Goal: Task Accomplishment & Management: Manage account settings

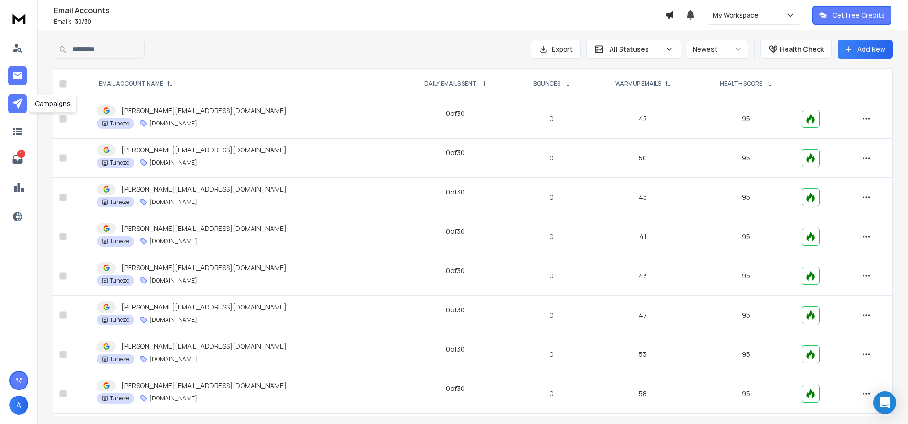
click at [18, 104] on icon at bounding box center [17, 103] width 10 height 10
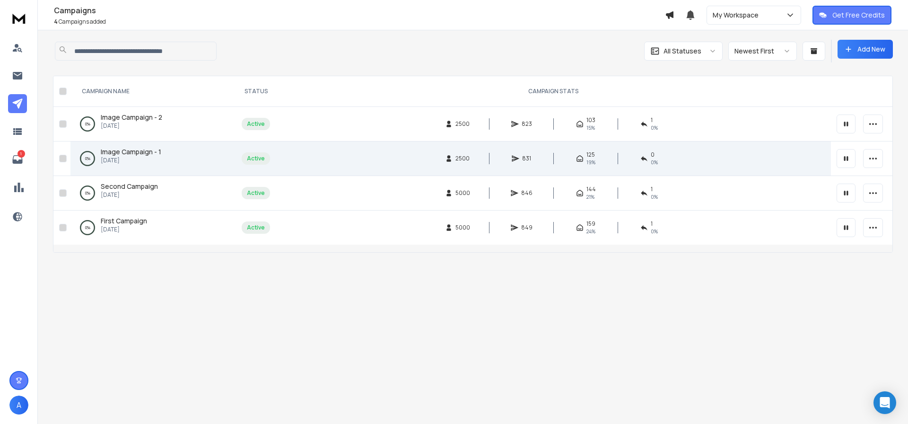
click at [193, 156] on div "0 % Image Campaign - 1 [DATE]" at bounding box center [153, 158] width 147 height 23
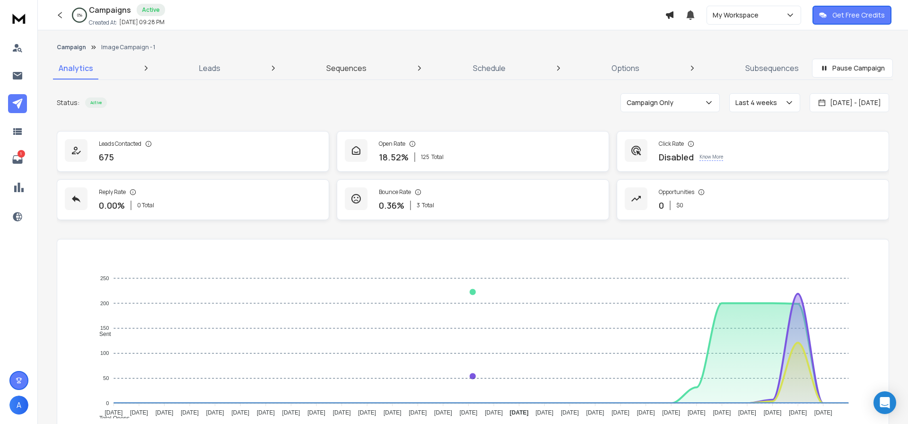
click at [351, 67] on p "Sequences" at bounding box center [346, 67] width 40 height 11
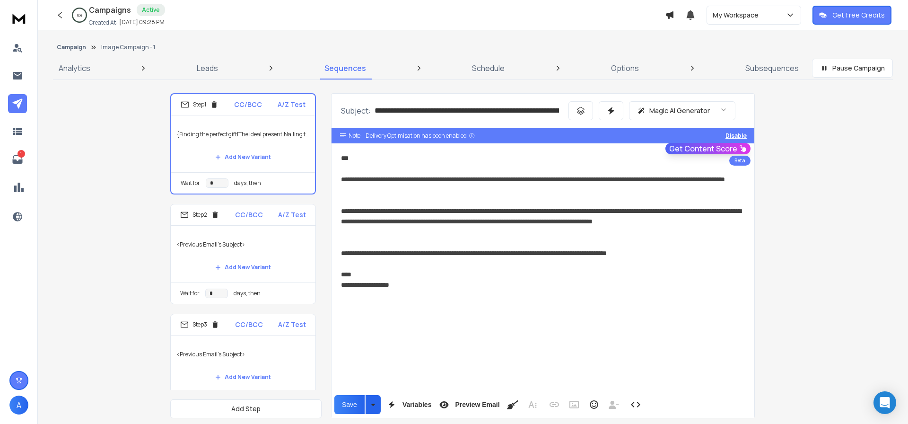
click at [265, 242] on p "<Previous Email's Subject>" at bounding box center [242, 244] width 133 height 26
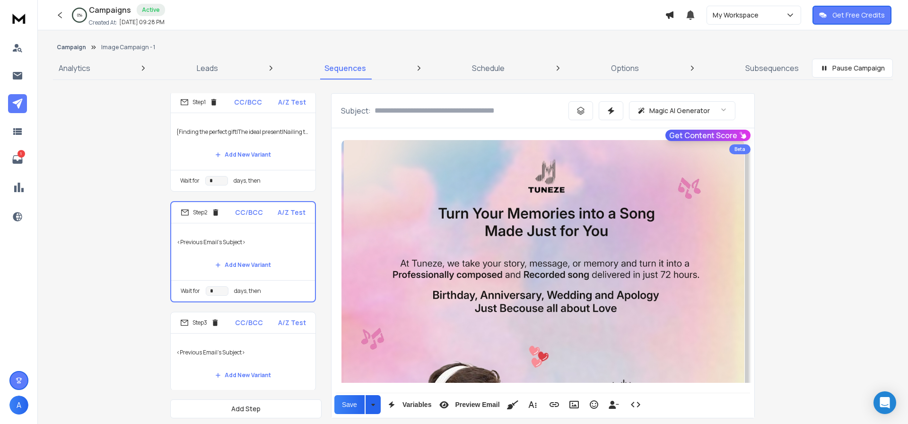
scroll to position [3, 0]
click at [249, 344] on p "<Previous Email's Subject>" at bounding box center [242, 351] width 133 height 26
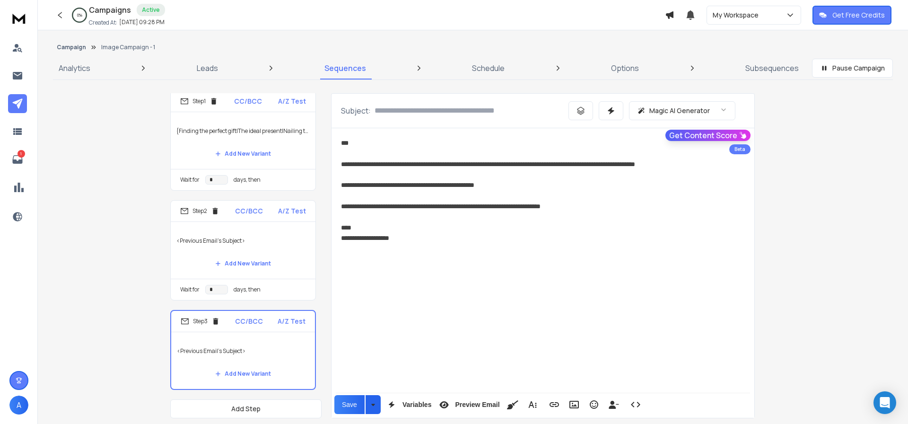
click at [240, 225] on div "<Previous Email's Subject> Add New Variant" at bounding box center [243, 250] width 145 height 57
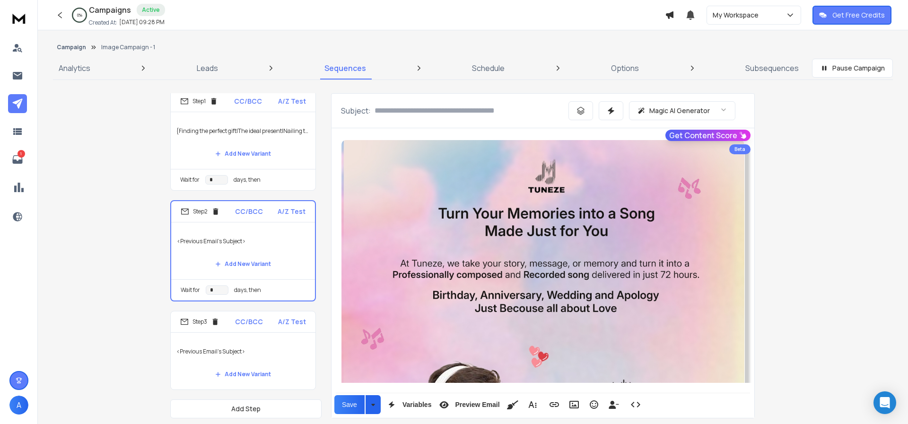
click at [563, 253] on img at bounding box center [543, 362] width 404 height 444
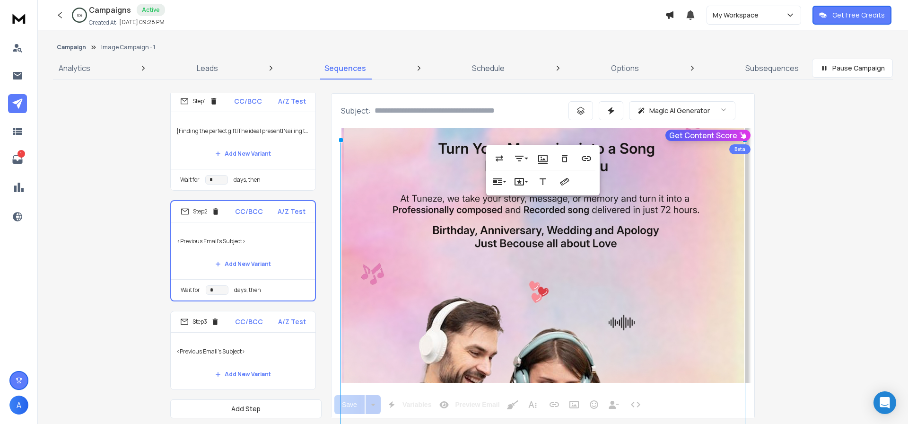
scroll to position [0, 0]
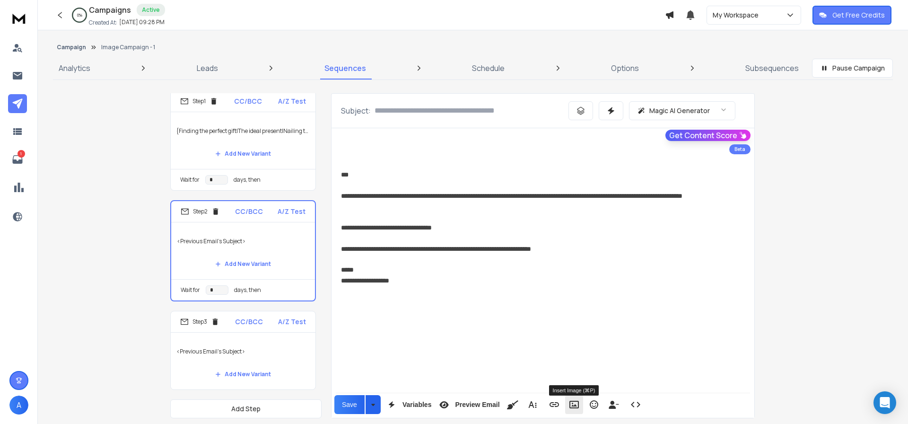
click at [572, 404] on icon "button" at bounding box center [573, 403] width 11 height 11
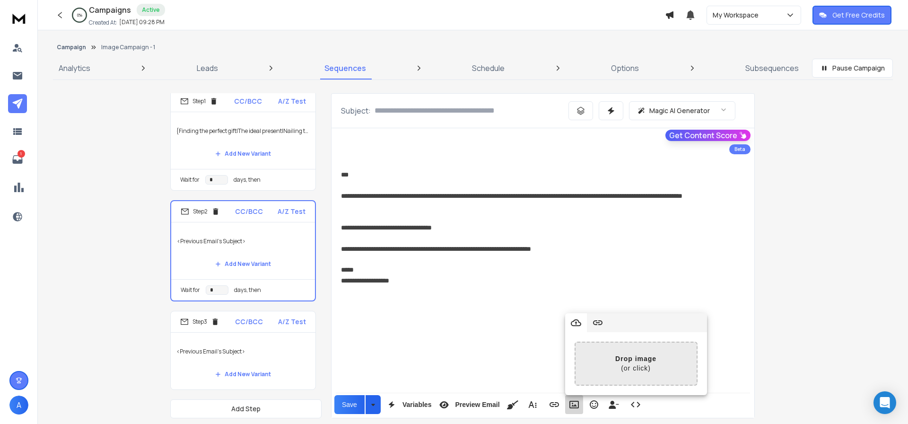
click at [609, 363] on input "file" at bounding box center [393, 363] width 605 height 42
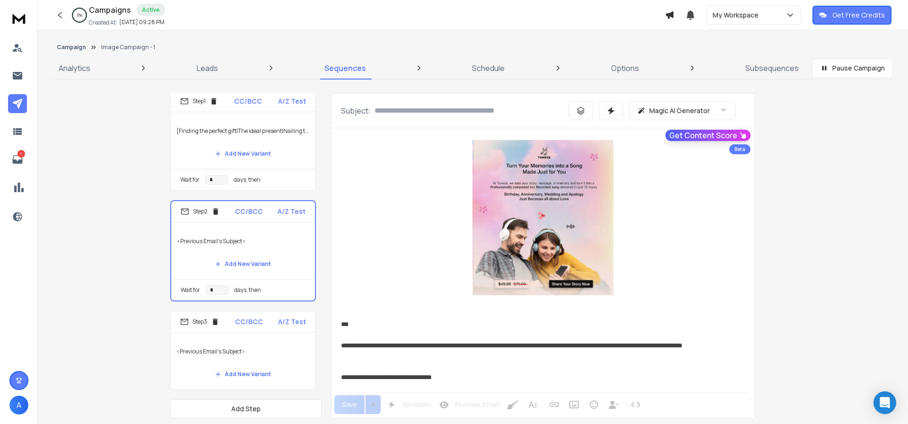
drag, startPoint x: 471, startPoint y: 139, endPoint x: 330, endPoint y: 128, distance: 141.4
click at [580, 176] on img at bounding box center [543, 217] width 142 height 155
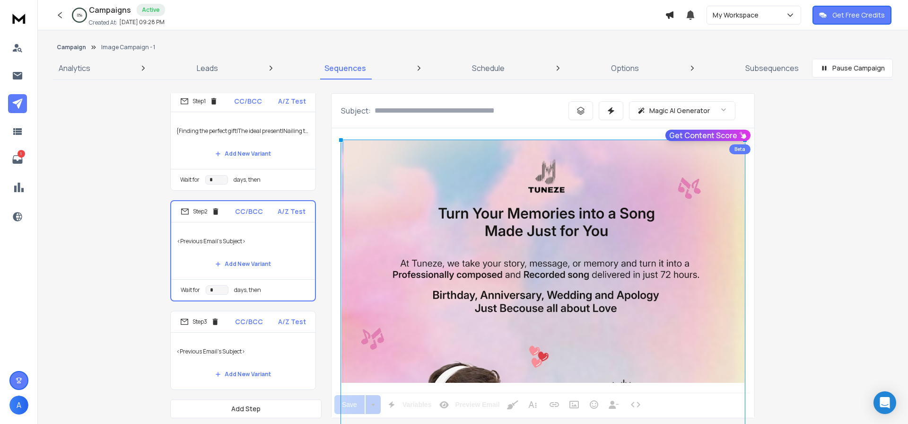
drag, startPoint x: 473, startPoint y: 139, endPoint x: 170, endPoint y: 167, distance: 303.9
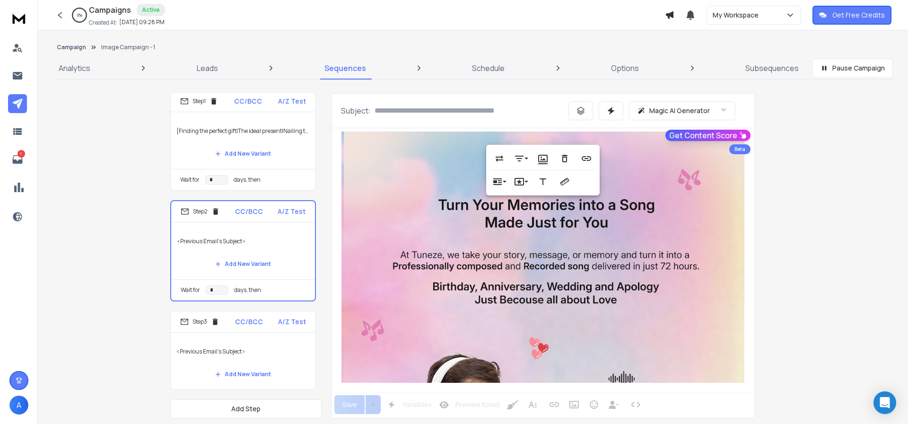
scroll to position [11, 0]
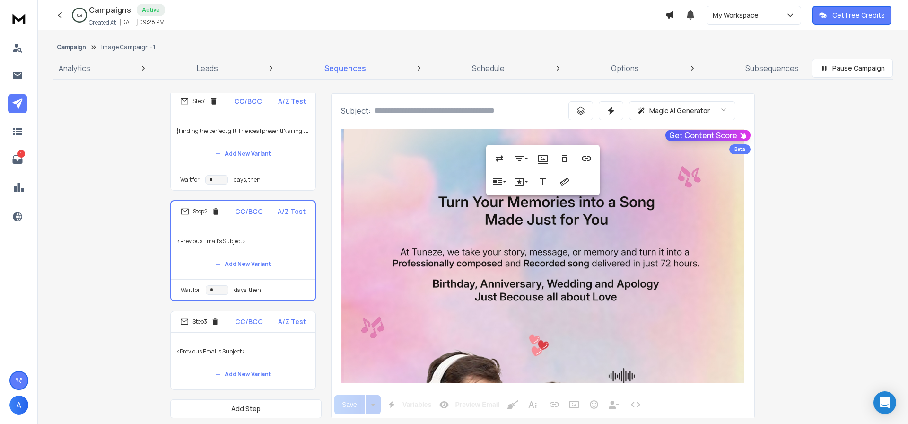
click at [559, 246] on img at bounding box center [543, 351] width 404 height 444
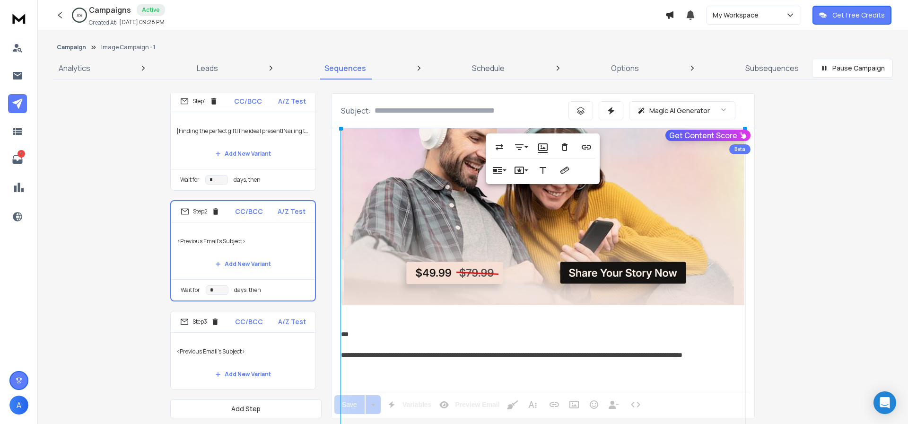
scroll to position [318, 0]
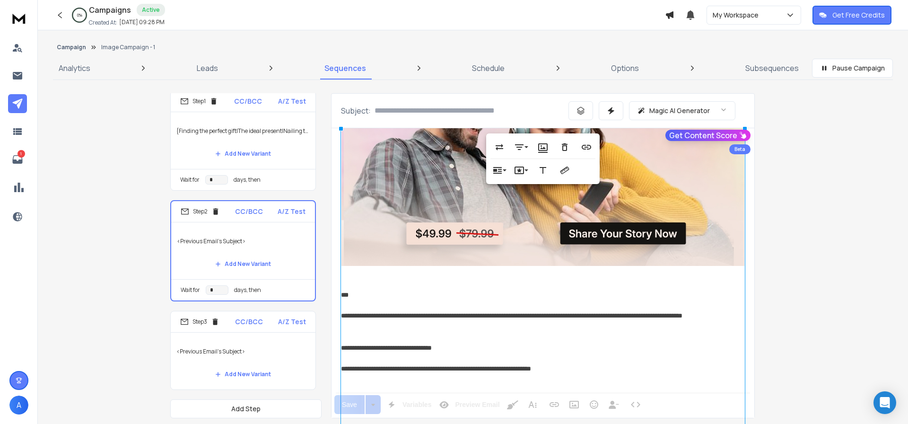
click at [422, 300] on div at bounding box center [543, 305] width 404 height 10
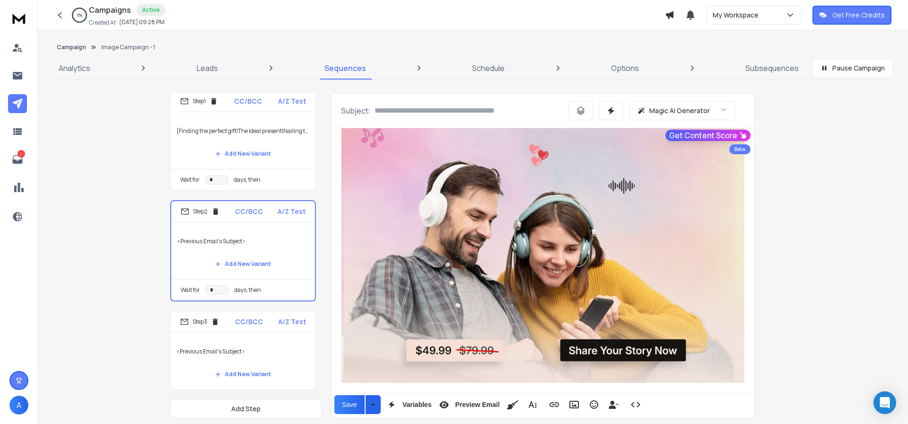
scroll to position [361, 0]
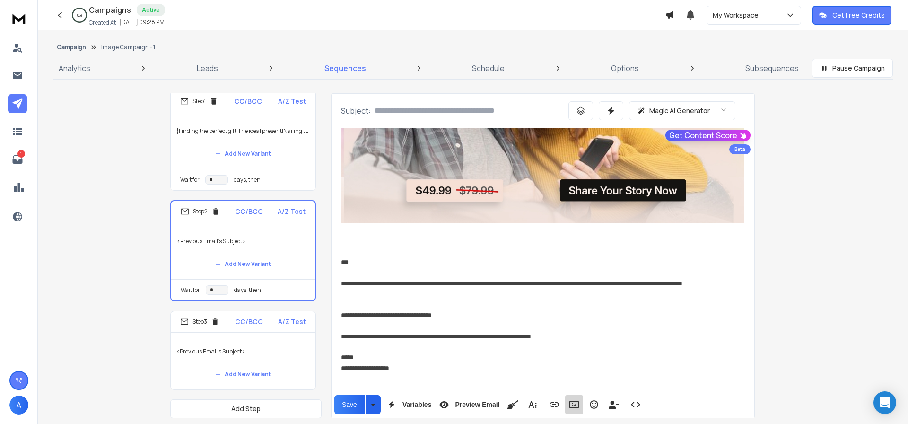
click at [577, 401] on icon "button" at bounding box center [573, 403] width 11 height 11
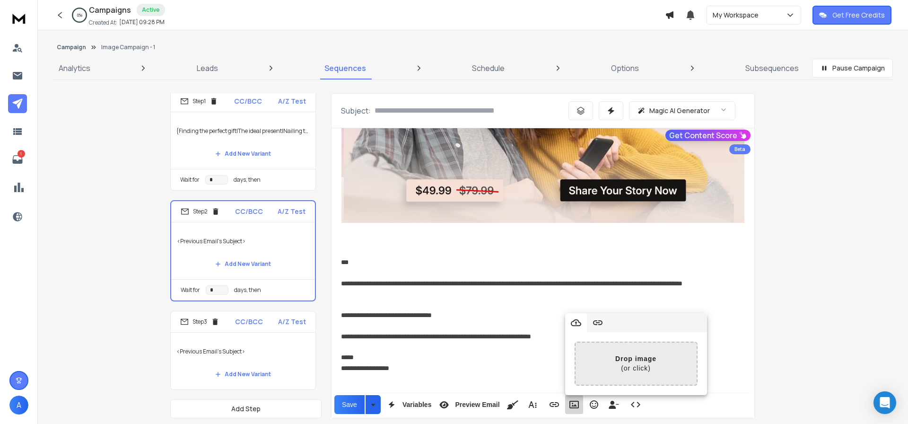
click at [615, 357] on input "file" at bounding box center [393, 363] width 605 height 42
click at [486, 172] on img at bounding box center [543, 1] width 404 height 444
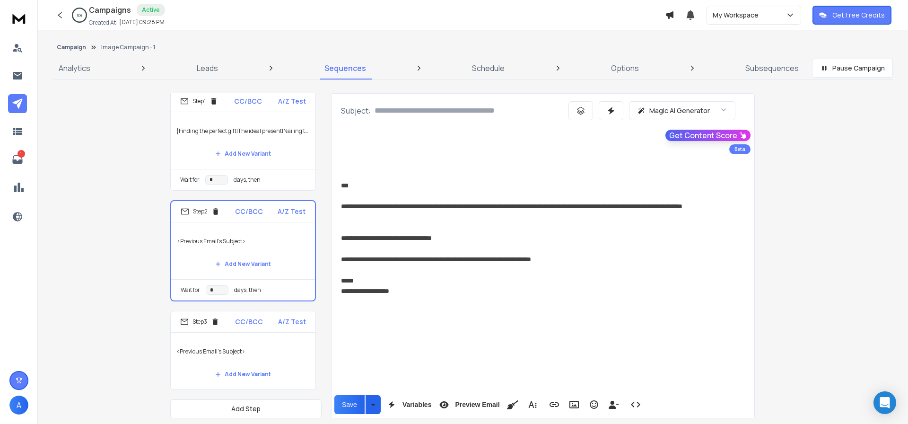
scroll to position [0, 0]
click at [572, 402] on icon "button" at bounding box center [573, 404] width 9 height 8
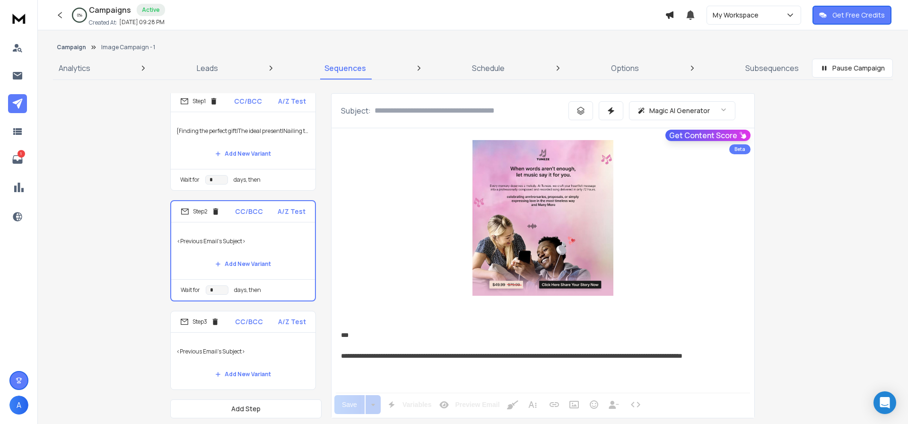
drag, startPoint x: 472, startPoint y: 139, endPoint x: 430, endPoint y: 139, distance: 42.1
click at [498, 161] on img at bounding box center [543, 218] width 142 height 156
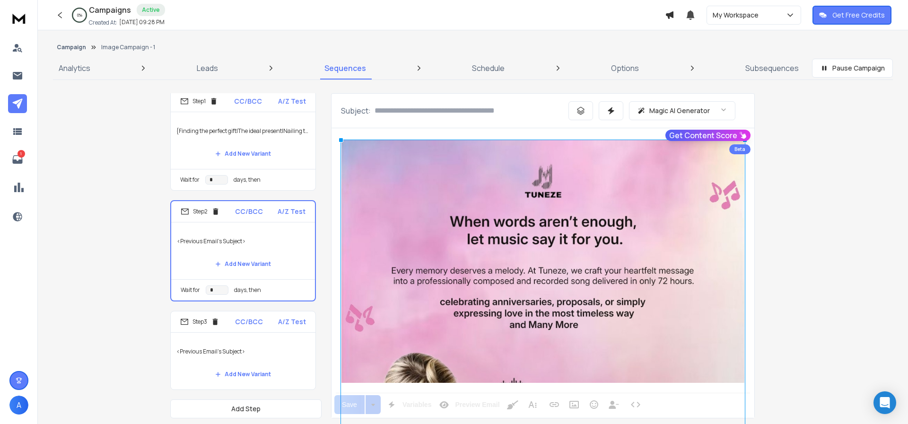
drag, startPoint x: 471, startPoint y: 138, endPoint x: 108, endPoint y: 167, distance: 364.2
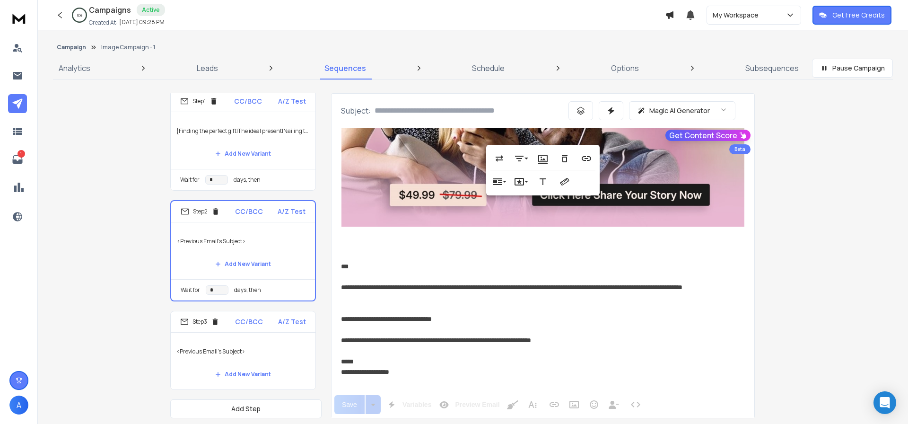
scroll to position [359, 0]
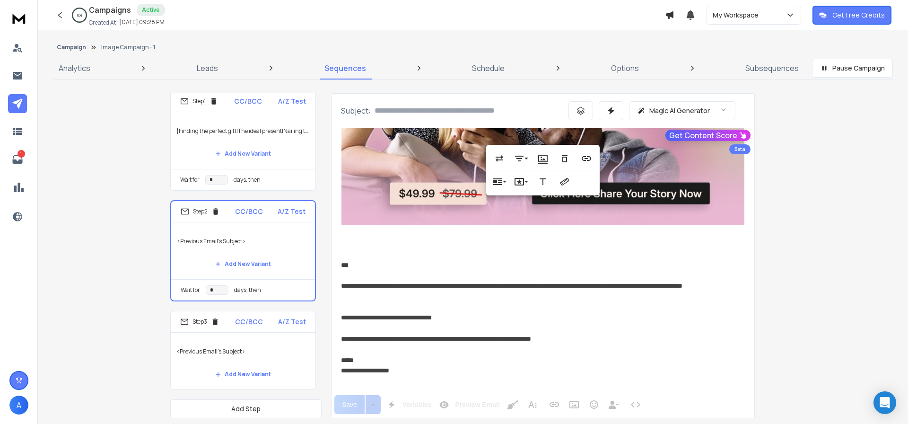
click at [359, 251] on div at bounding box center [543, 254] width 404 height 10
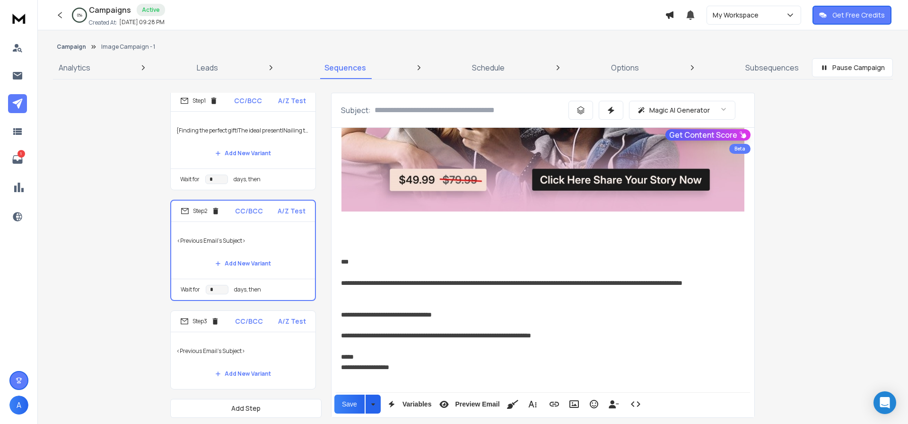
scroll to position [8, 0]
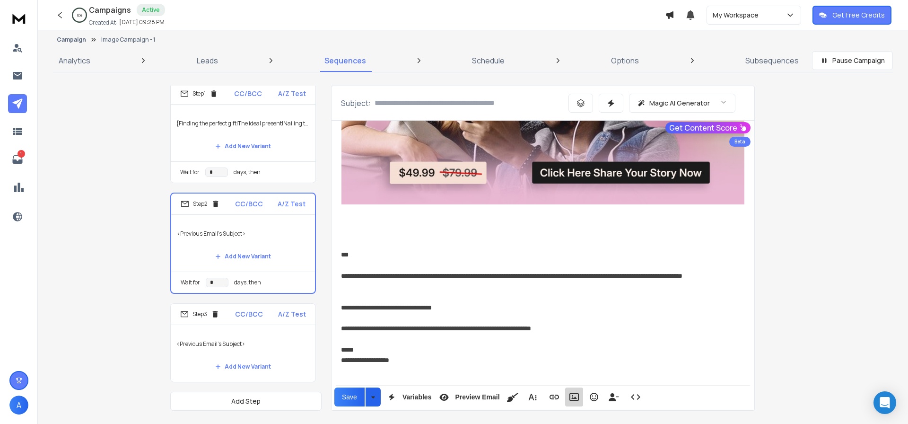
click at [576, 396] on icon "button" at bounding box center [573, 396] width 11 height 11
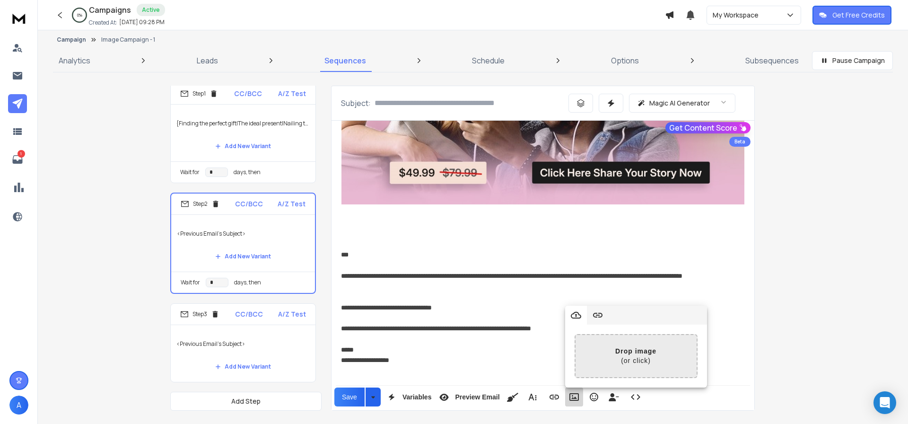
click at [612, 343] on input "file" at bounding box center [393, 356] width 605 height 42
type input "**********"
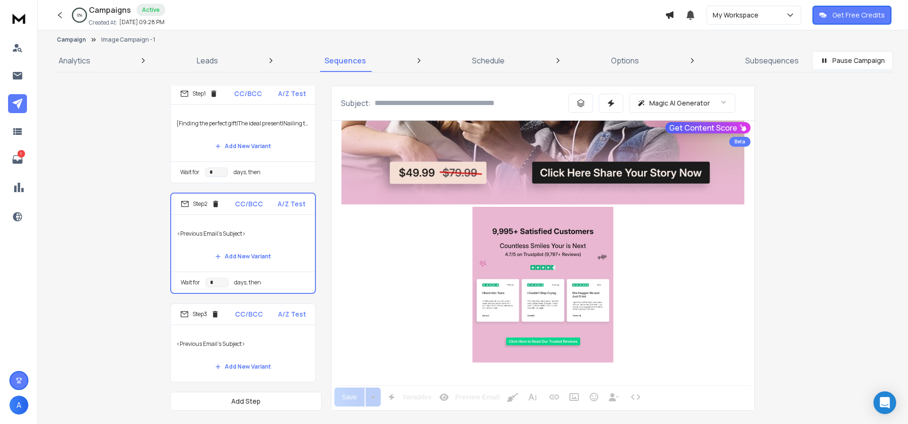
drag, startPoint x: 473, startPoint y: 207, endPoint x: 394, endPoint y: 209, distance: 79.4
click at [509, 241] on img at bounding box center [543, 285] width 142 height 156
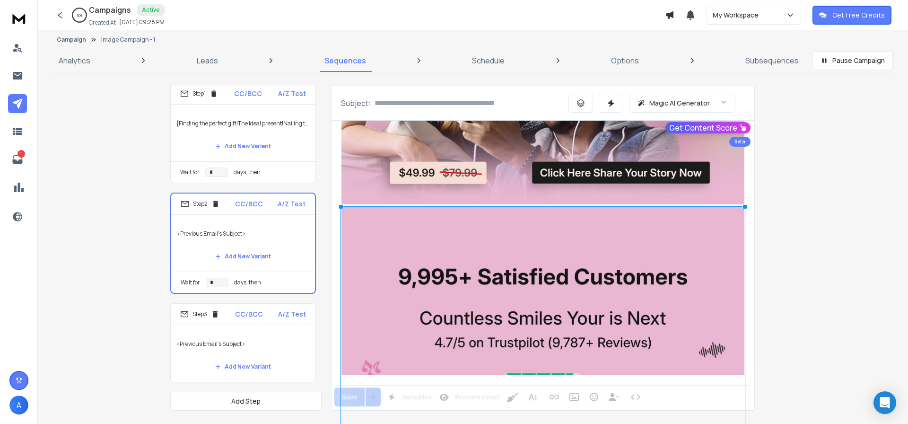
drag, startPoint x: 473, startPoint y: 206, endPoint x: 176, endPoint y: 225, distance: 297.0
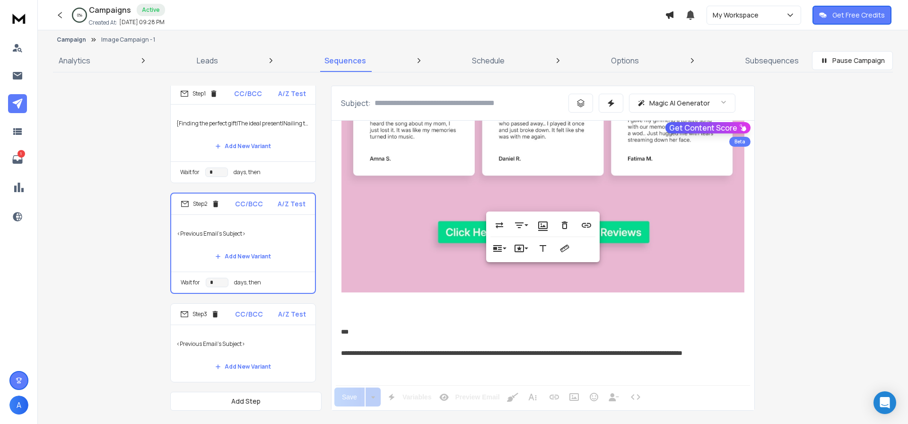
scroll to position [739, 0]
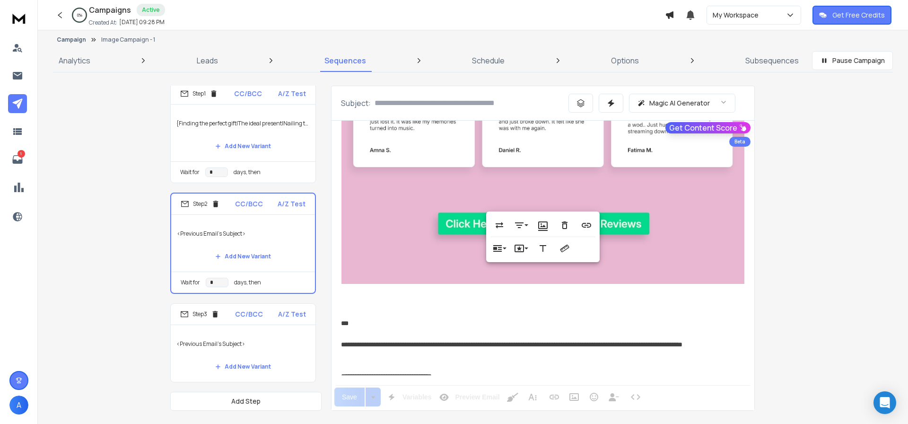
click at [530, 303] on div at bounding box center [543, 301] width 404 height 10
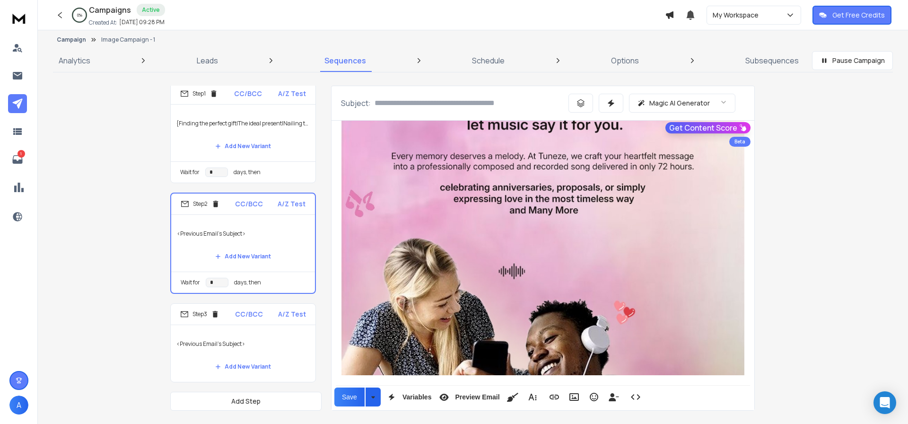
scroll to position [783, 0]
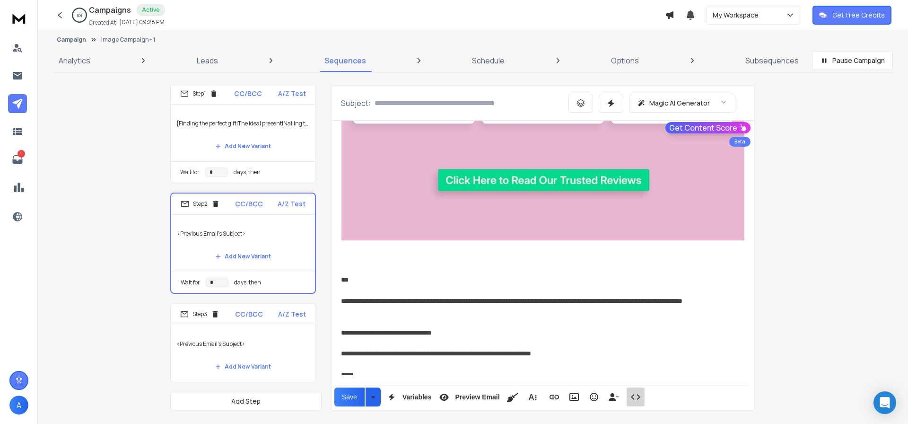
click at [636, 397] on icon "button" at bounding box center [635, 396] width 11 height 11
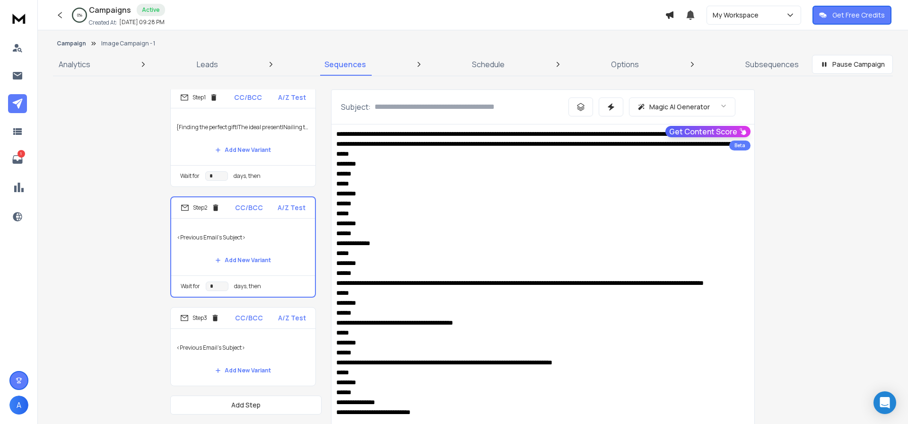
scroll to position [0, 0]
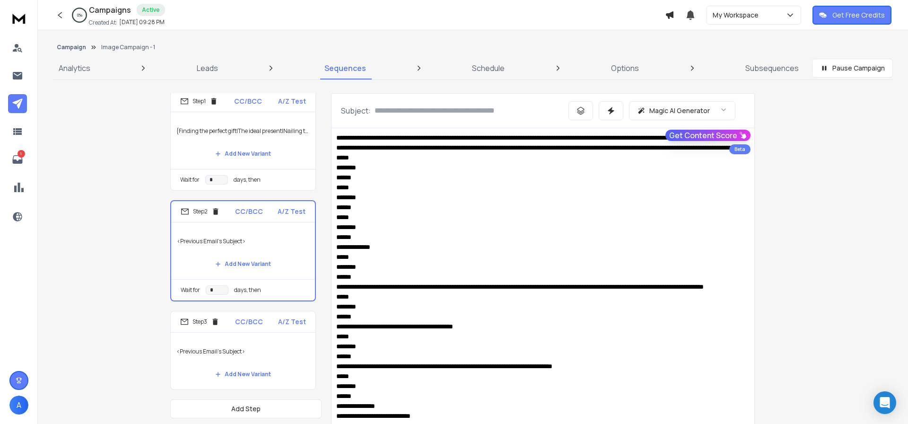
drag, startPoint x: 337, startPoint y: 139, endPoint x: 681, endPoint y: 138, distance: 343.7
click at [678, 138] on div "**********" at bounding box center [543, 288] width 424 height 390
click at [632, 148] on textarea "**********" at bounding box center [542, 291] width 423 height 327
click at [337, 160] on textarea "**********" at bounding box center [542, 291] width 423 height 327
click at [597, 171] on textarea "**********" at bounding box center [542, 291] width 423 height 327
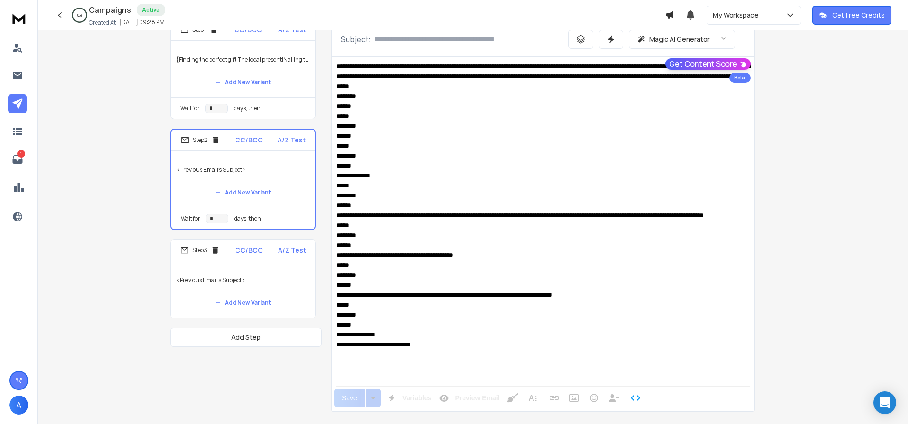
scroll to position [72, 0]
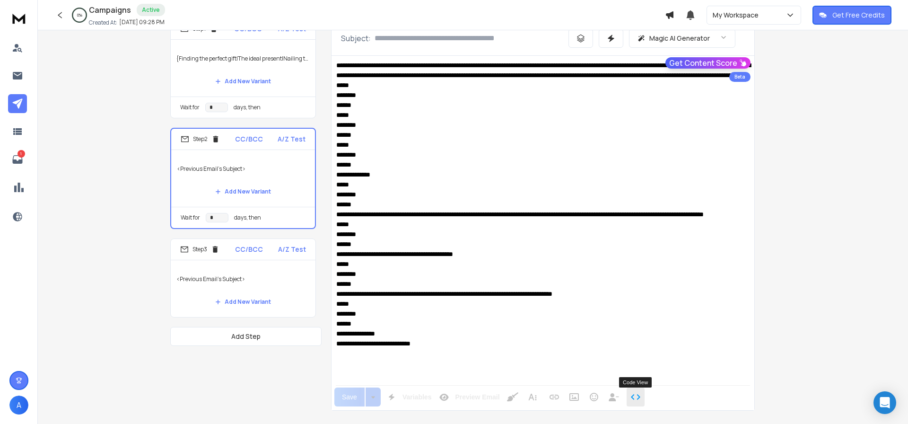
click at [641, 397] on button "Code View" at bounding box center [635, 396] width 18 height 19
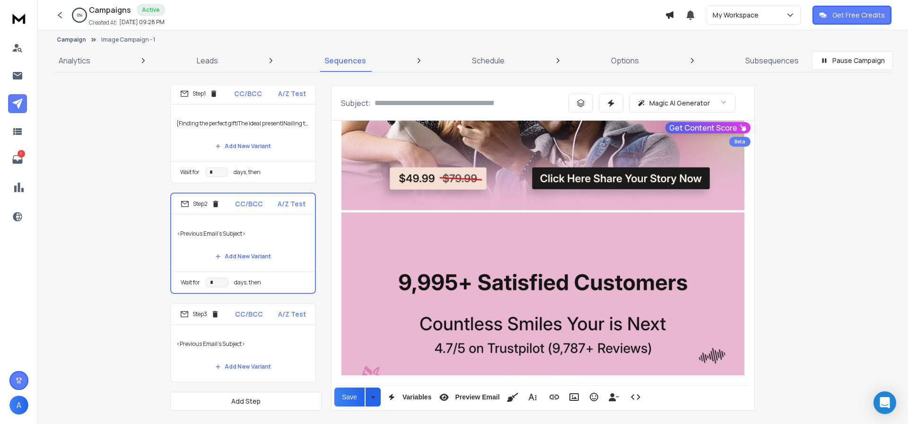
scroll to position [350, 0]
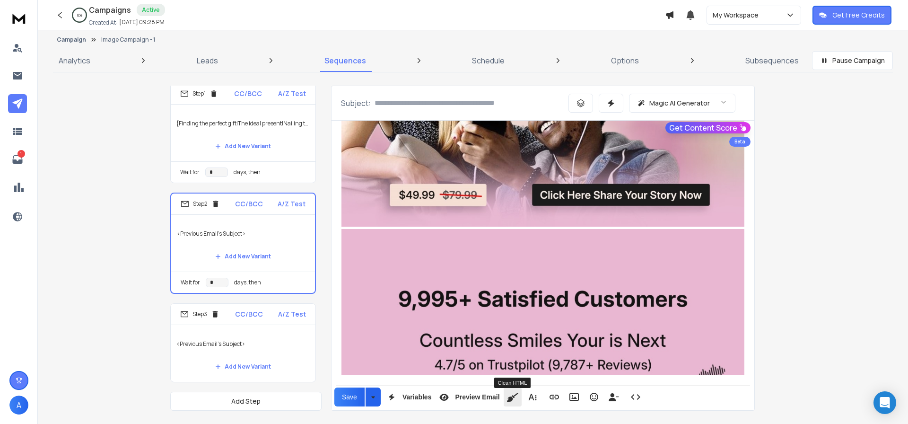
click at [516, 400] on icon "button" at bounding box center [512, 396] width 11 height 9
click at [640, 398] on icon "button" at bounding box center [635, 396] width 11 height 11
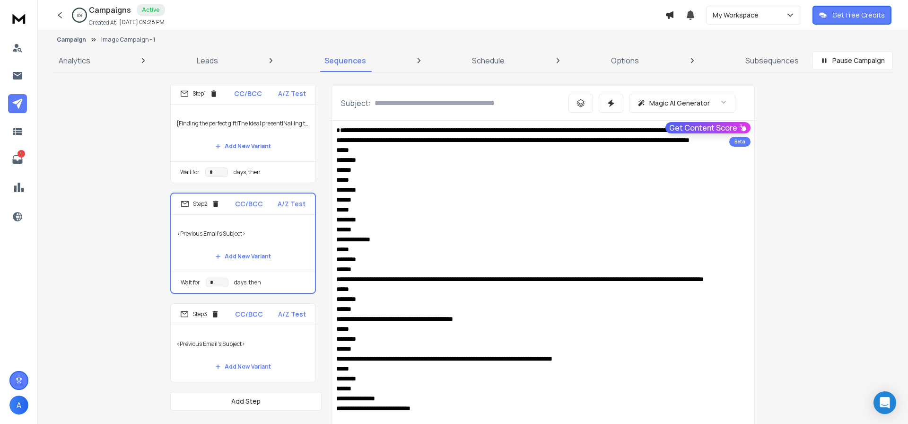
scroll to position [0, 0]
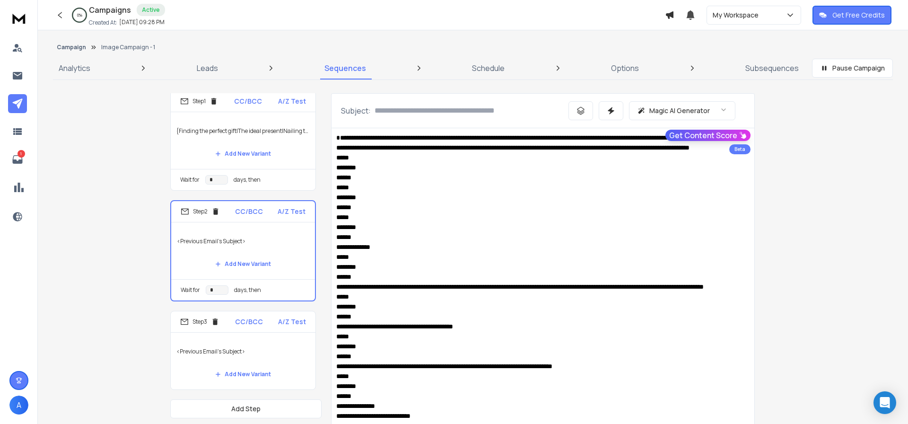
click at [499, 274] on textarea "**********" at bounding box center [542, 296] width 423 height 337
drag, startPoint x: 356, startPoint y: 169, endPoint x: 337, endPoint y: 168, distance: 18.9
click at [337, 168] on textarea "**********" at bounding box center [542, 296] width 423 height 337
drag, startPoint x: 515, startPoint y: 159, endPoint x: 492, endPoint y: 158, distance: 23.6
click at [492, 158] on textarea "**********" at bounding box center [542, 296] width 423 height 337
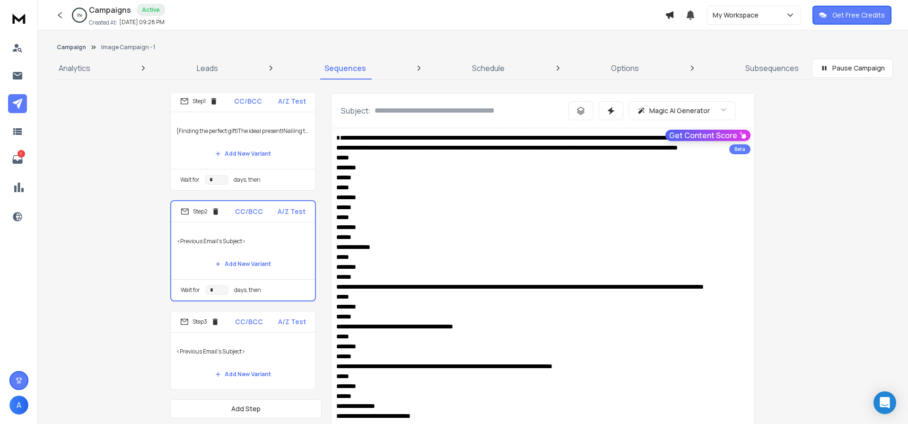
click at [337, 170] on textarea "**********" at bounding box center [542, 296] width 423 height 337
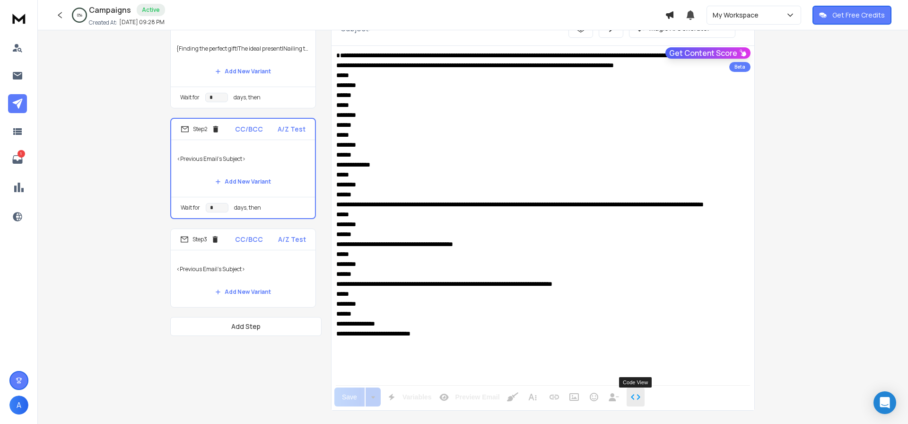
click at [638, 398] on icon "button" at bounding box center [635, 396] width 11 height 11
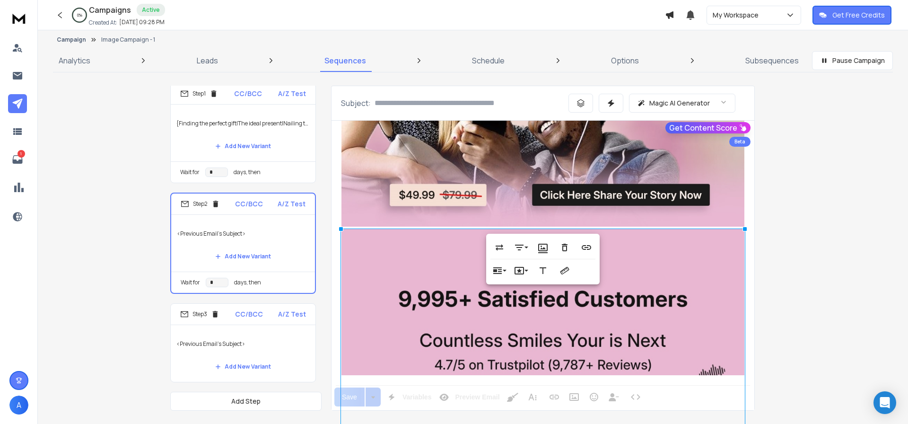
click at [425, 214] on img at bounding box center [543, 5] width 404 height 444
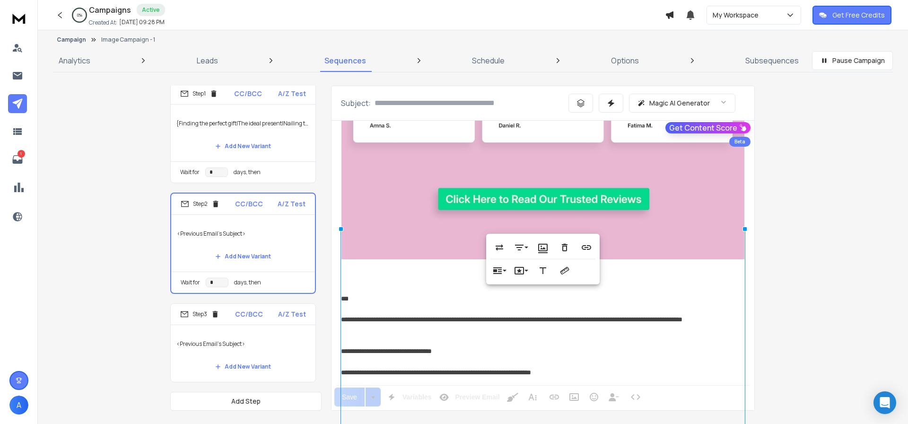
scroll to position [769, 0]
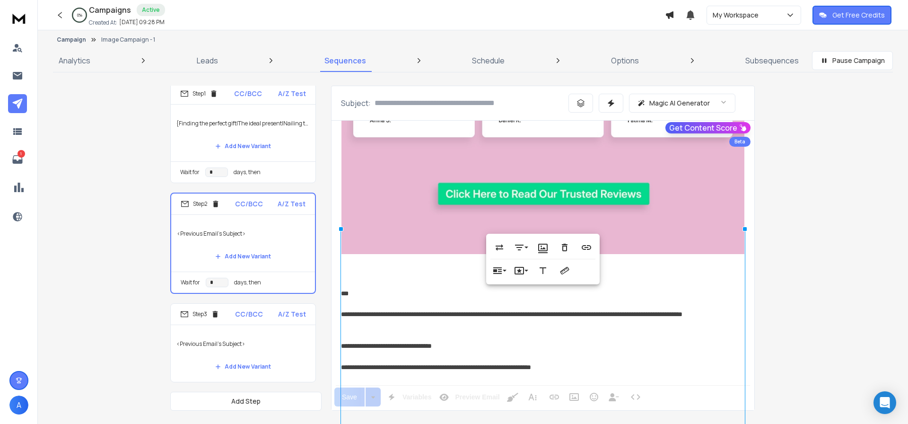
click at [579, 335] on div at bounding box center [543, 335] width 404 height 10
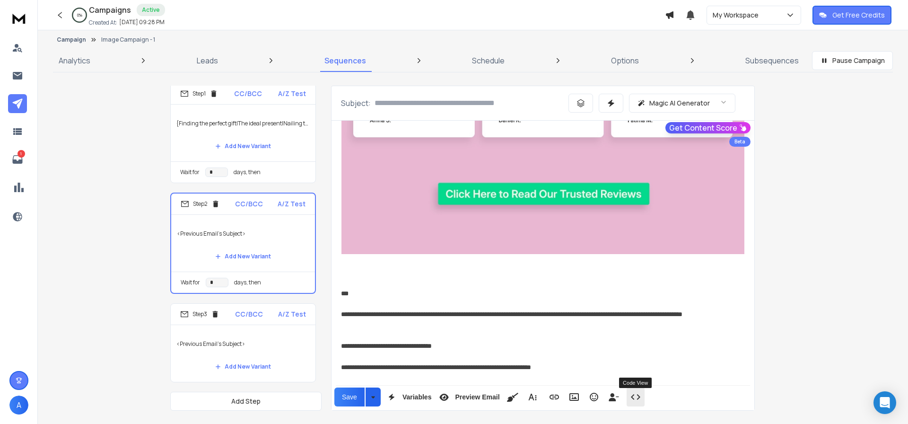
type textarea "**********"
click at [631, 393] on icon "button" at bounding box center [635, 396] width 11 height 11
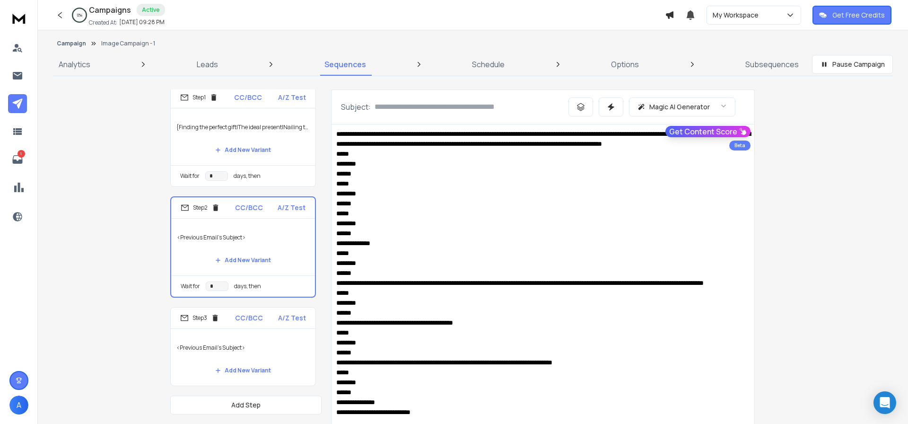
scroll to position [2, 0]
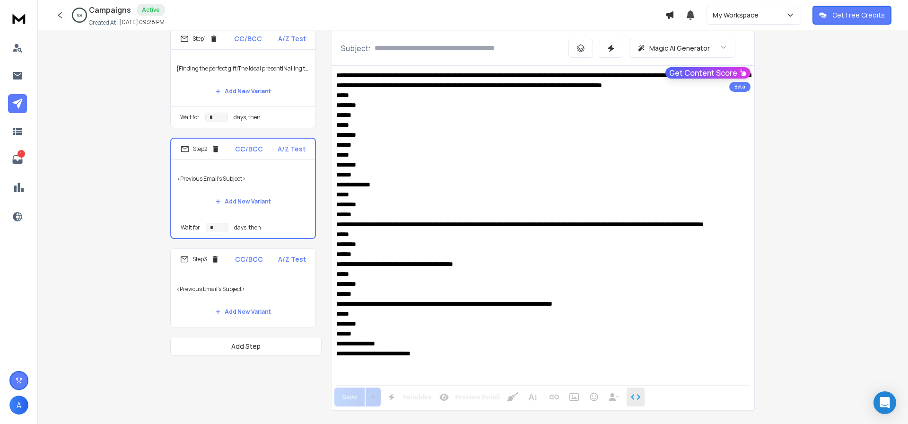
click at [633, 396] on icon "button" at bounding box center [635, 396] width 11 height 11
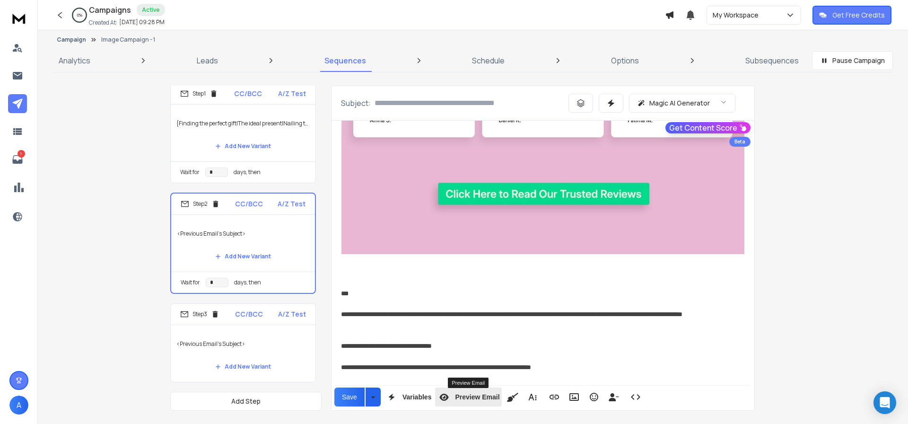
click at [487, 390] on div "Preview Email" at bounding box center [468, 397] width 66 height 16
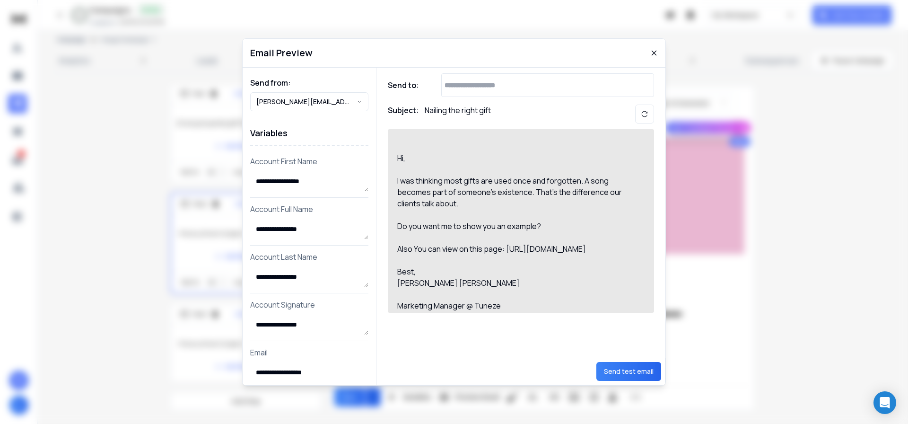
scroll to position [563, 0]
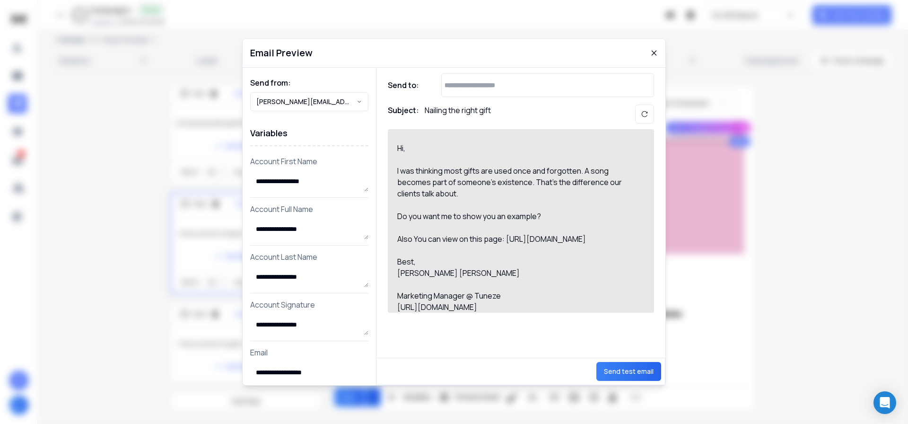
click at [657, 56] on icon at bounding box center [654, 53] width 8 height 8
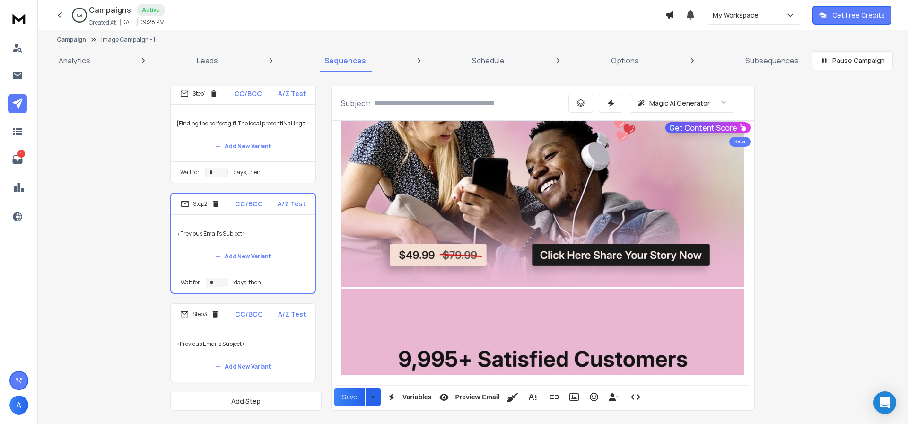
scroll to position [217, 0]
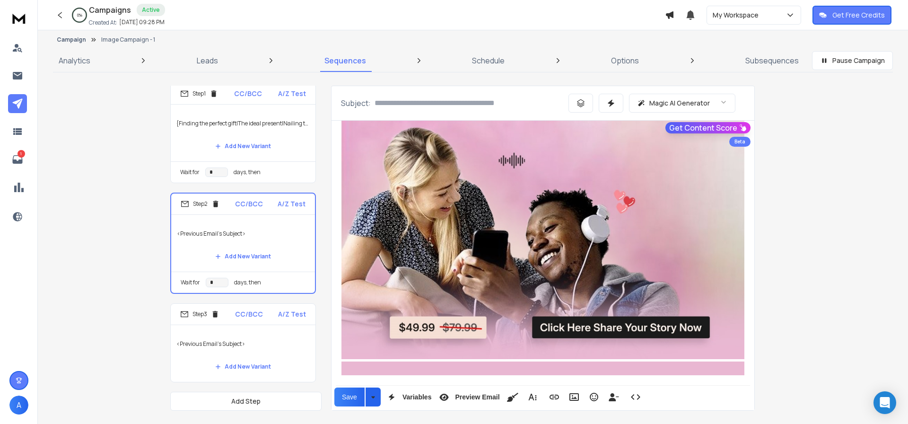
click at [492, 237] on img at bounding box center [543, 137] width 404 height 444
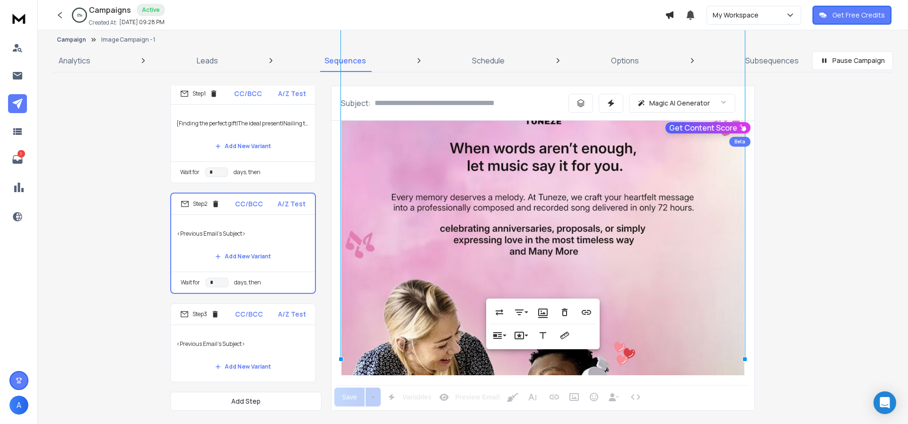
scroll to position [48, 0]
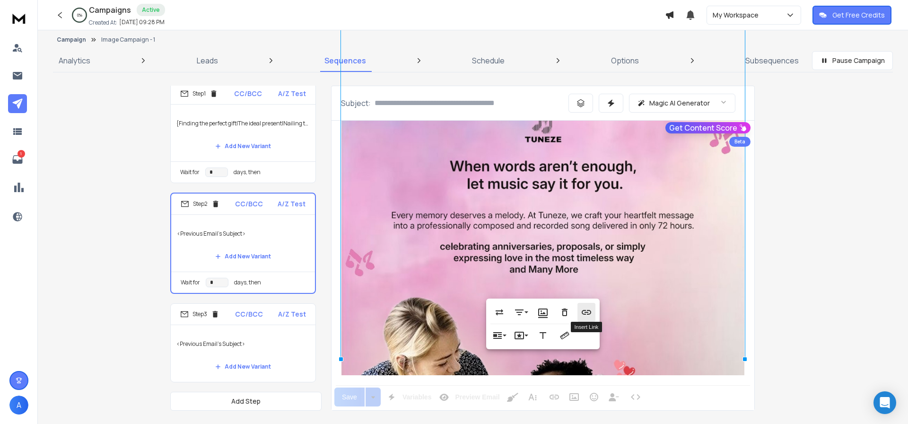
click at [585, 310] on icon "button" at bounding box center [585, 312] width 9 height 5
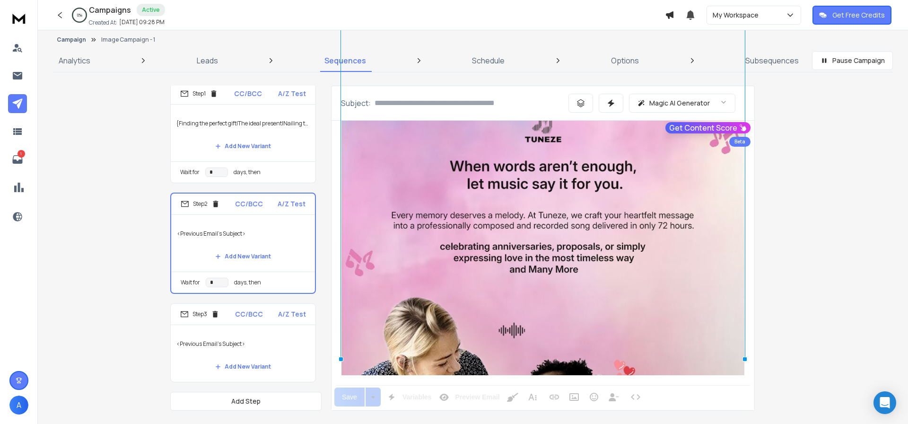
scroll to position [205, 0]
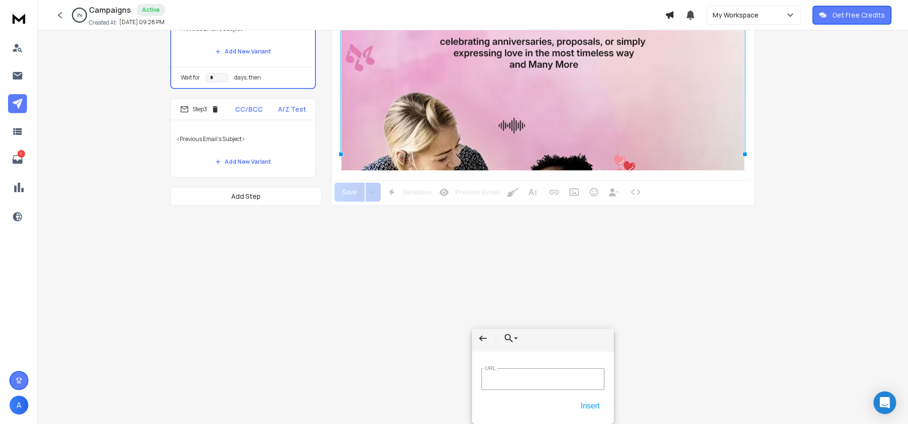
type input "**********"
click at [591, 408] on button "Insert" at bounding box center [590, 405] width 28 height 17
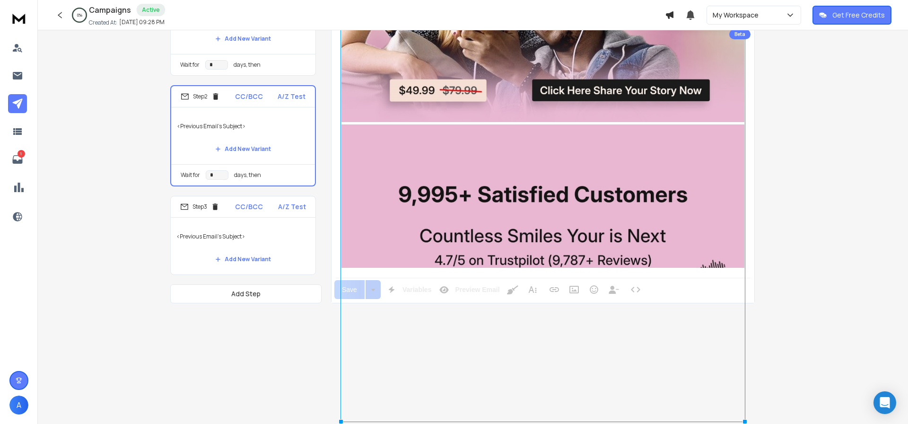
scroll to position [407, 0]
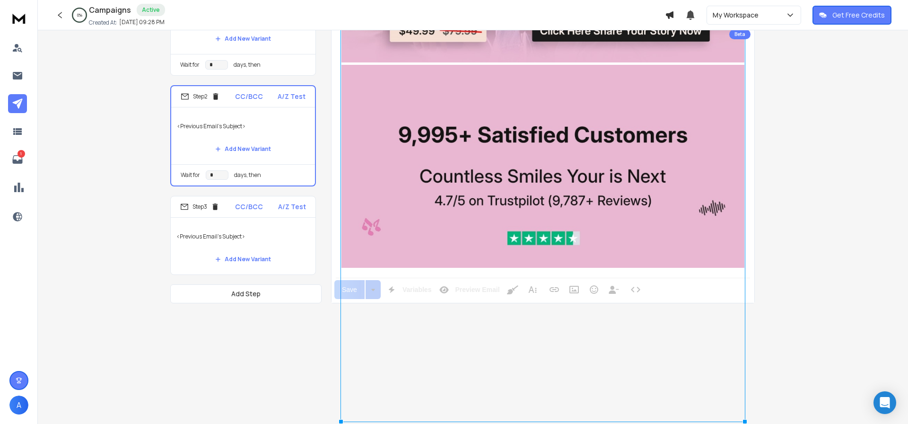
click at [497, 161] on img at bounding box center [543, 287] width 404 height 444
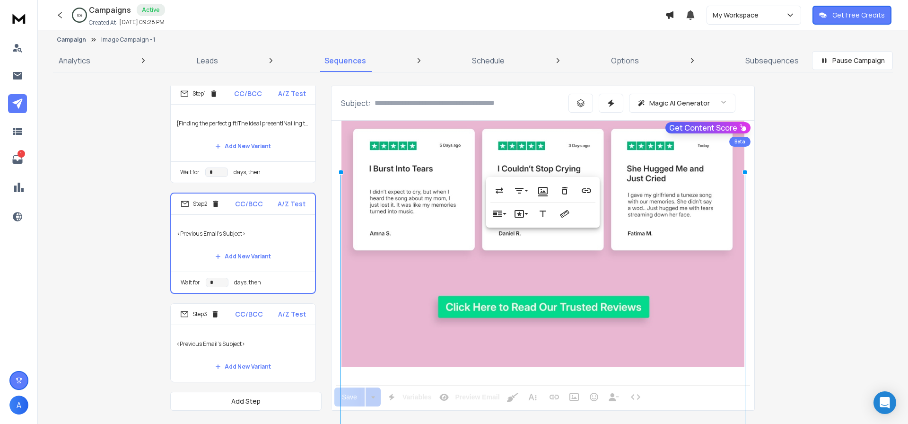
scroll to position [657, 0]
click at [586, 189] on icon "button" at bounding box center [585, 190] width 11 height 11
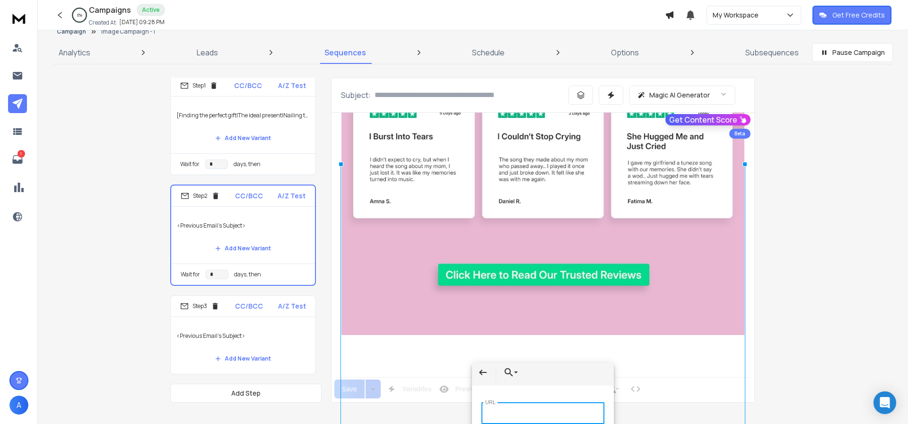
scroll to position [697, 0]
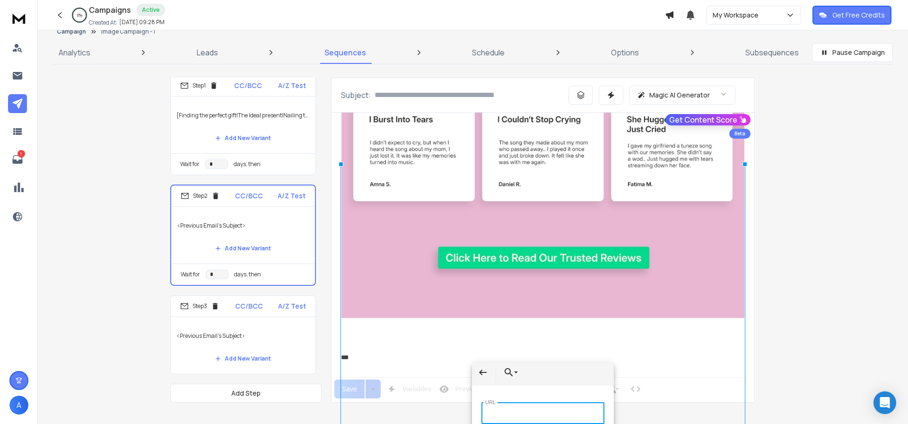
paste input "**********"
type input "**********"
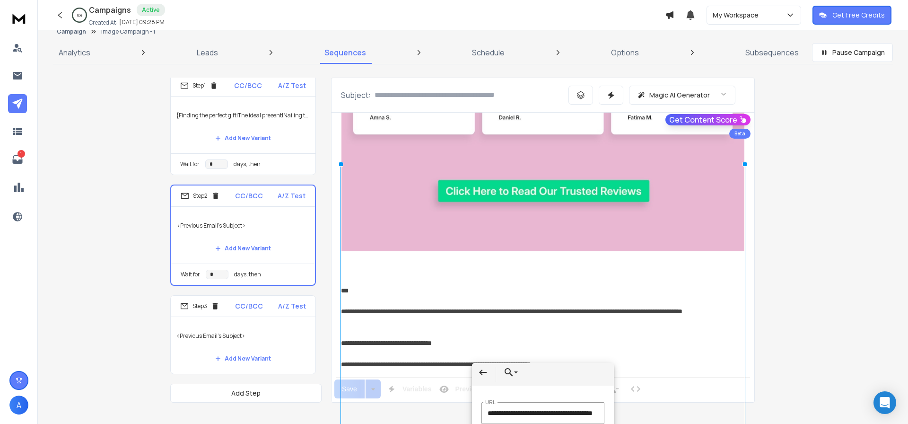
scroll to position [0, 0]
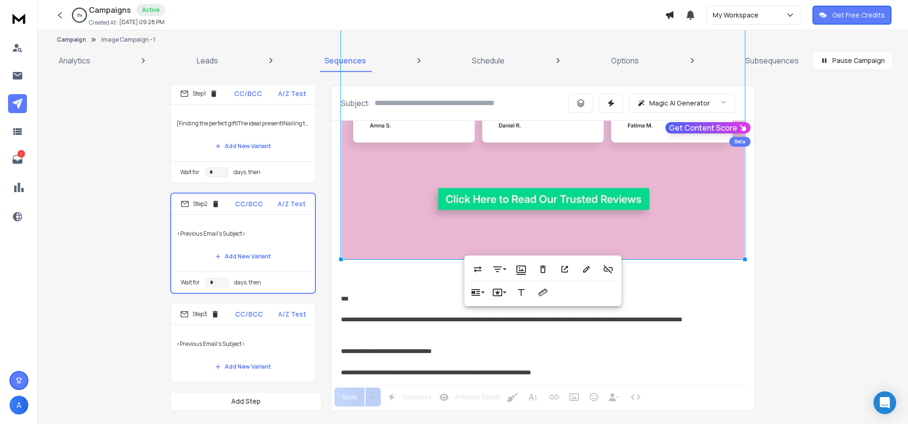
click at [622, 229] on img at bounding box center [543, 37] width 404 height 444
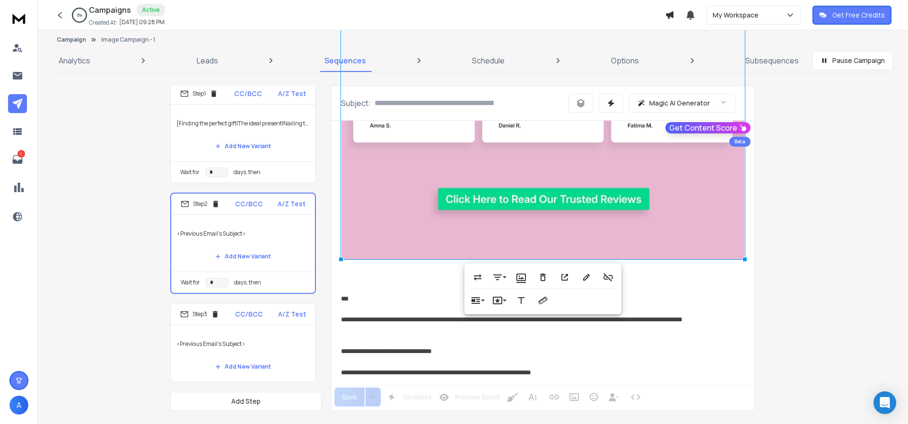
click at [658, 311] on div at bounding box center [543, 308] width 404 height 10
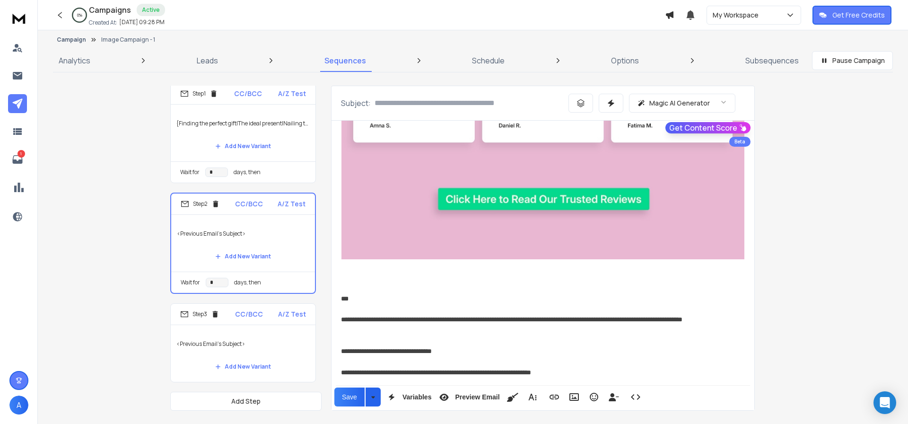
click at [438, 287] on div at bounding box center [543, 287] width 404 height 10
click at [467, 402] on div "Preview Email" at bounding box center [468, 397] width 66 height 16
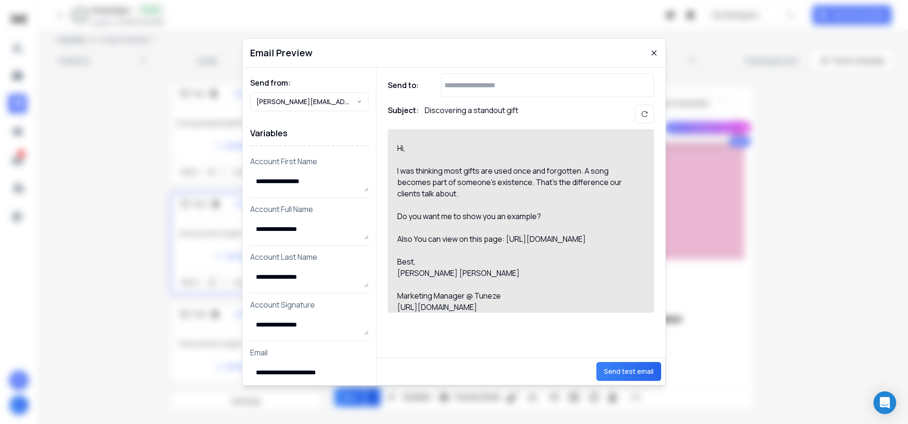
scroll to position [563, 0]
click at [475, 80] on input at bounding box center [547, 85] width 206 height 17
type input "**********"
click at [625, 371] on button "Send test email" at bounding box center [628, 371] width 65 height 19
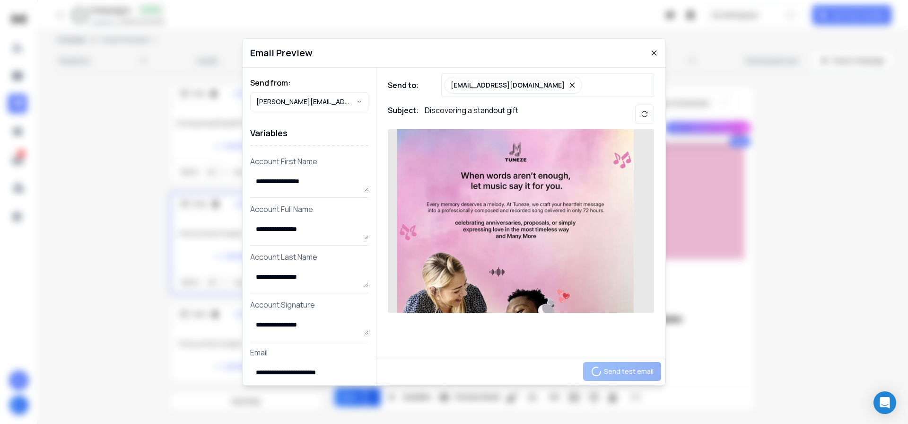
scroll to position [0, 0]
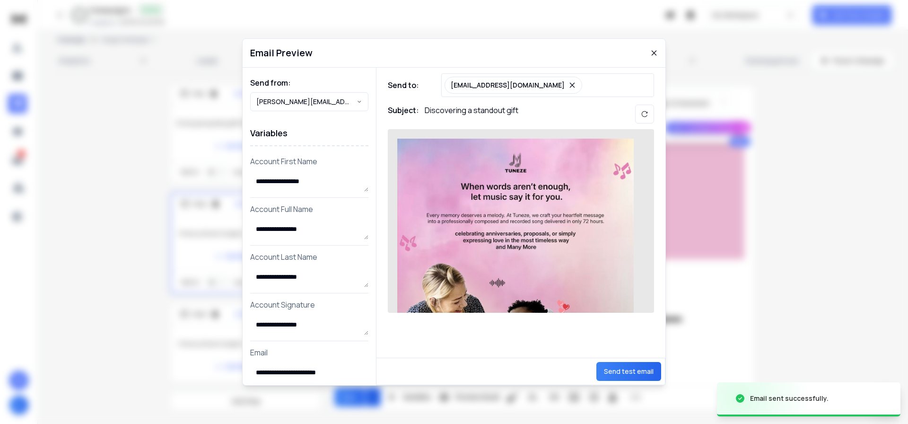
click at [656, 52] on icon at bounding box center [654, 53] width 8 height 8
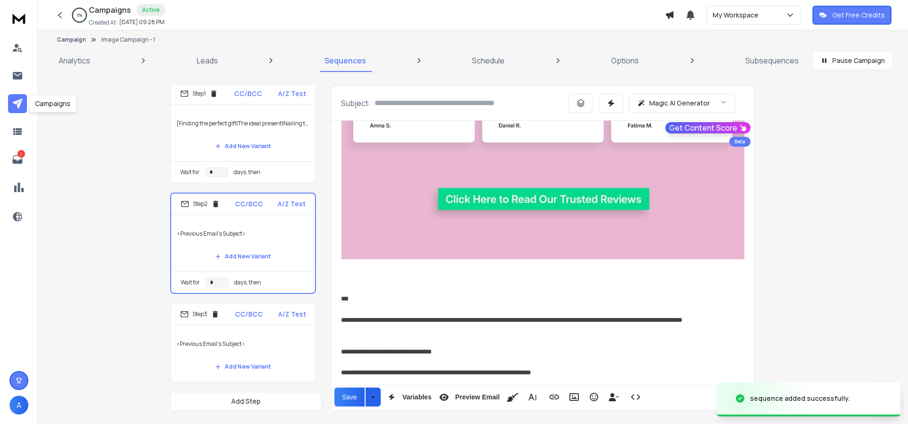
click at [21, 109] on icon at bounding box center [17, 103] width 11 height 11
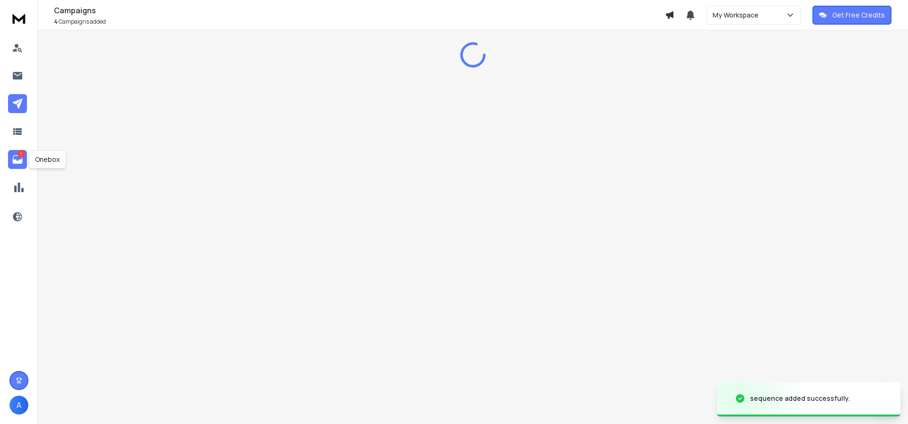
click at [18, 159] on icon at bounding box center [17, 159] width 11 height 11
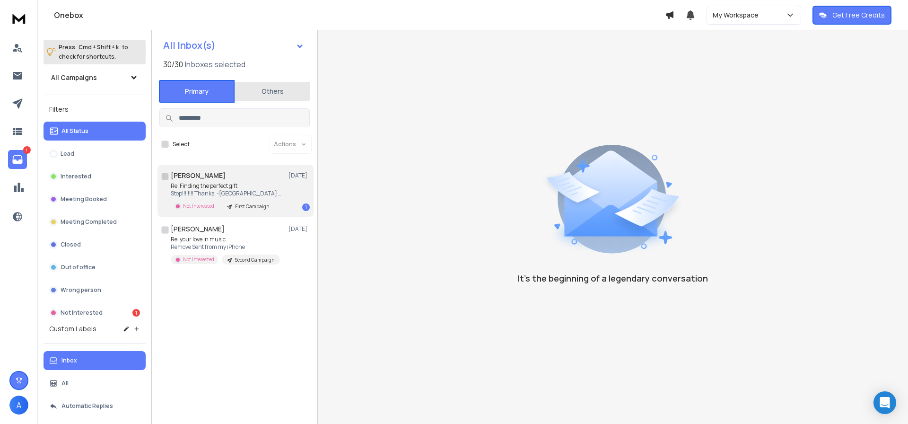
click at [247, 189] on p "Re: Finding the perfect gift" at bounding box center [227, 186] width 113 height 8
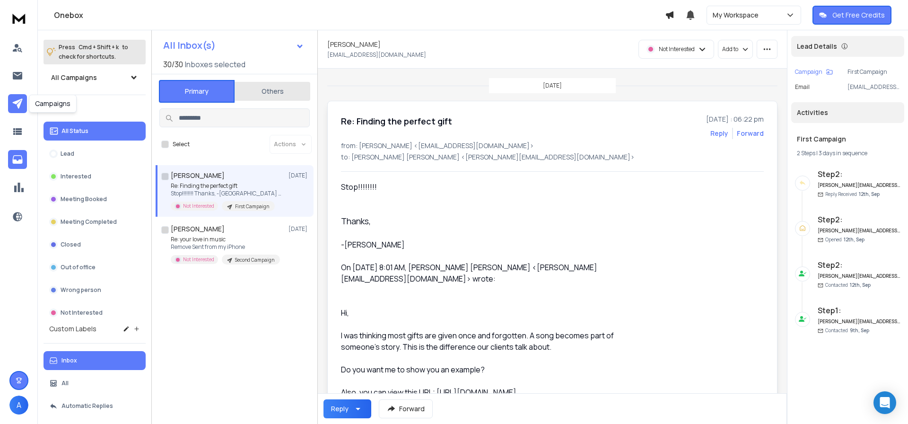
click at [18, 102] on icon at bounding box center [17, 103] width 10 height 10
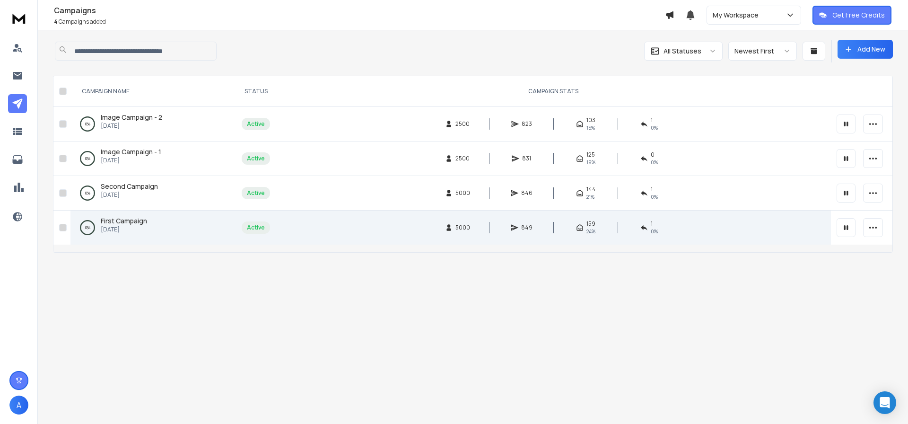
click at [331, 226] on div "5000 849 159 24 % 1 0 %" at bounding box center [553, 227] width 544 height 15
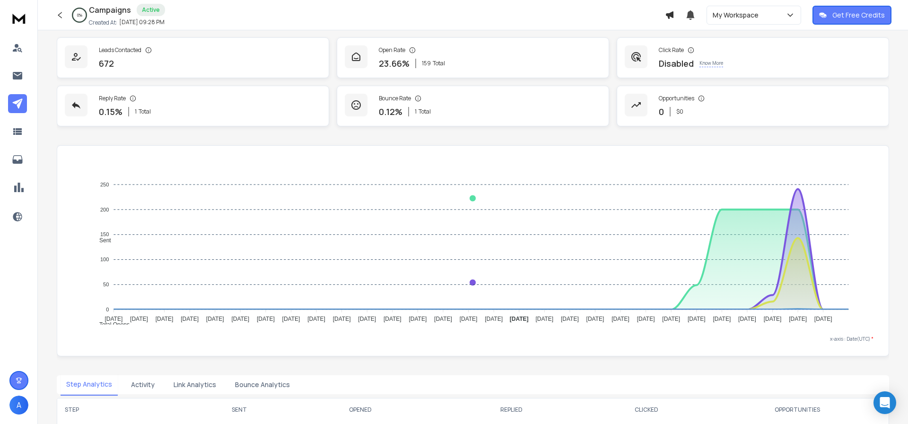
scroll to position [208, 0]
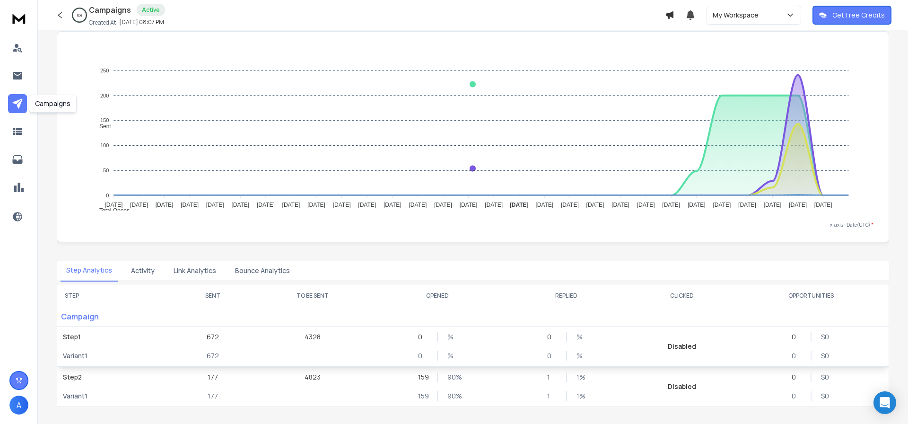
click at [20, 100] on icon at bounding box center [17, 103] width 10 height 10
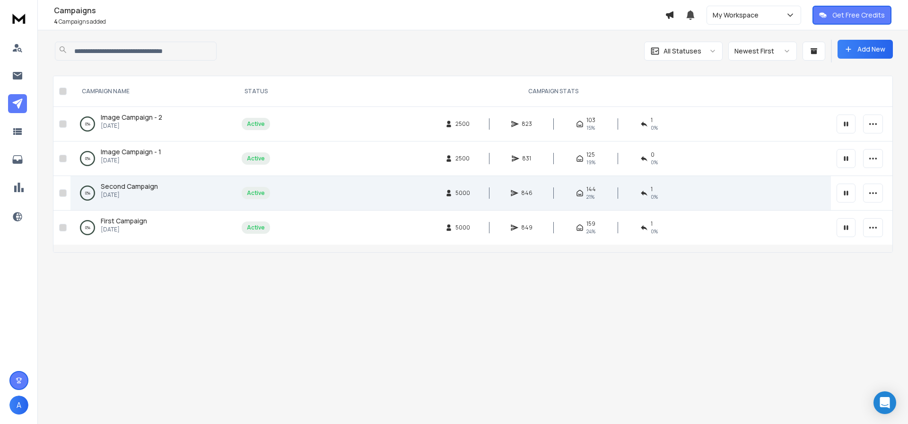
click at [328, 186] on div "5000 846 144 21 % 1 0 %" at bounding box center [553, 192] width 544 height 15
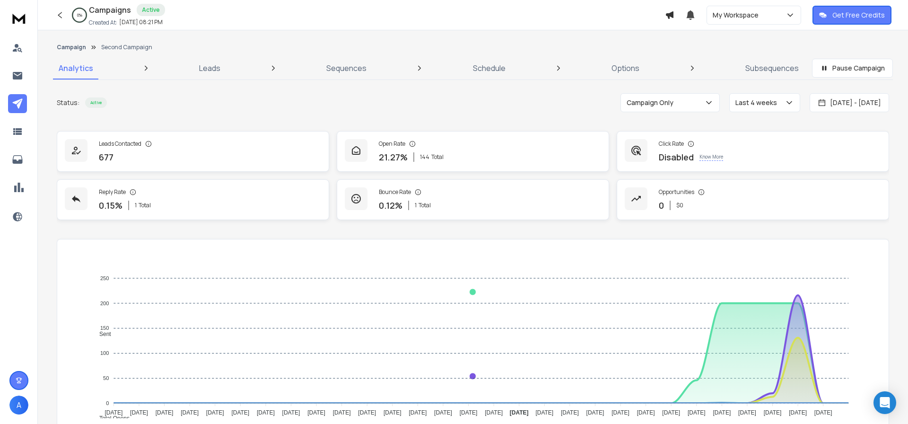
scroll to position [208, 0]
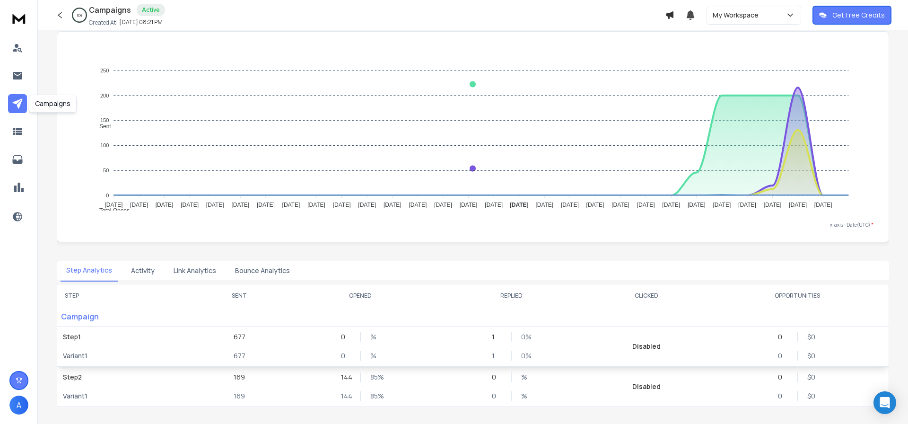
click at [21, 101] on icon at bounding box center [17, 103] width 10 height 10
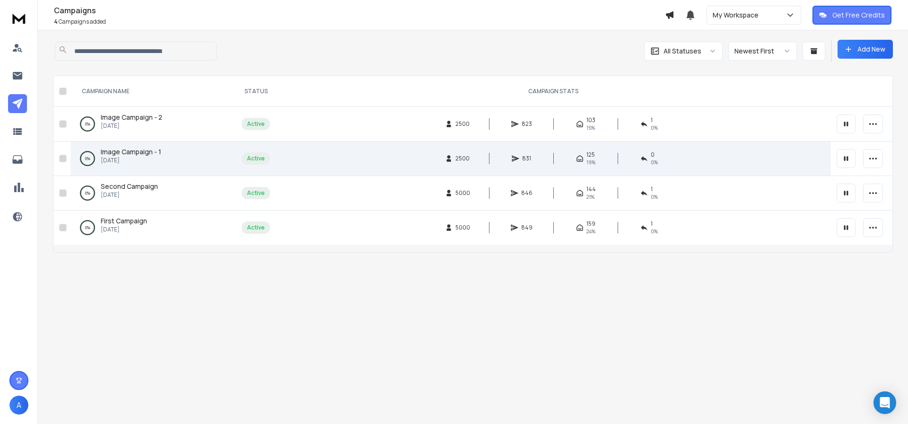
click at [214, 165] on div "0 % Image Campaign - 1 [DATE]" at bounding box center [153, 158] width 147 height 23
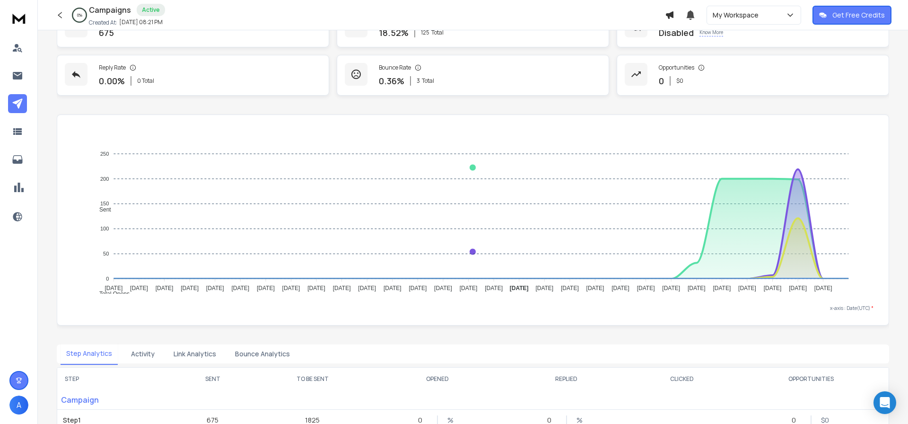
scroll to position [208, 0]
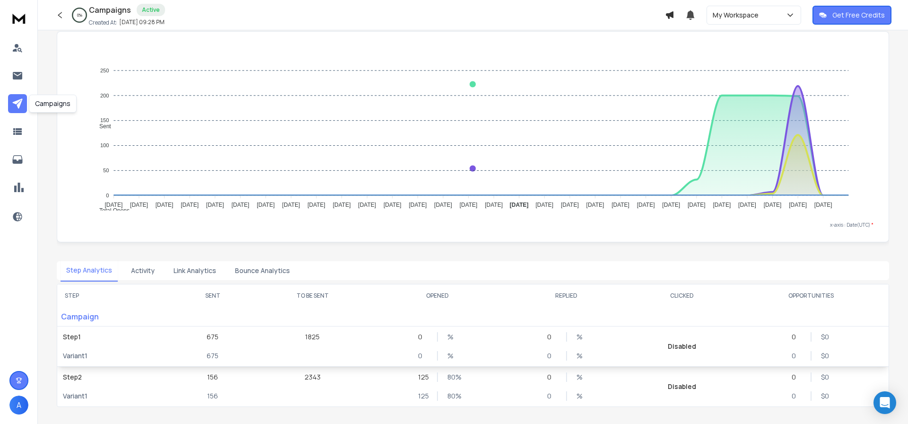
click at [21, 102] on icon at bounding box center [17, 103] width 11 height 11
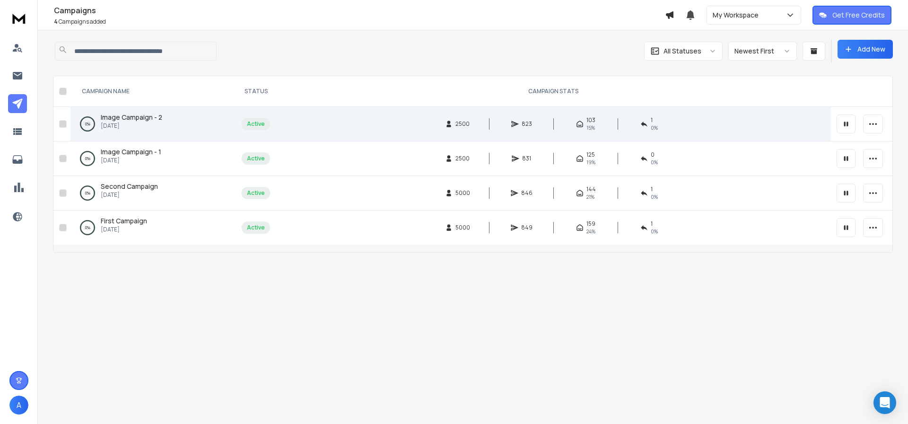
click at [346, 115] on td "2500 823 103 15 % 1 0 %" at bounding box center [553, 124] width 555 height 35
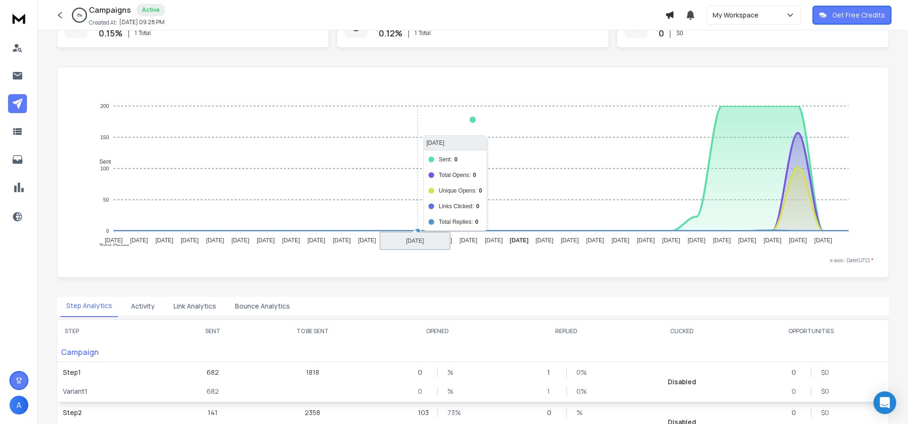
scroll to position [208, 0]
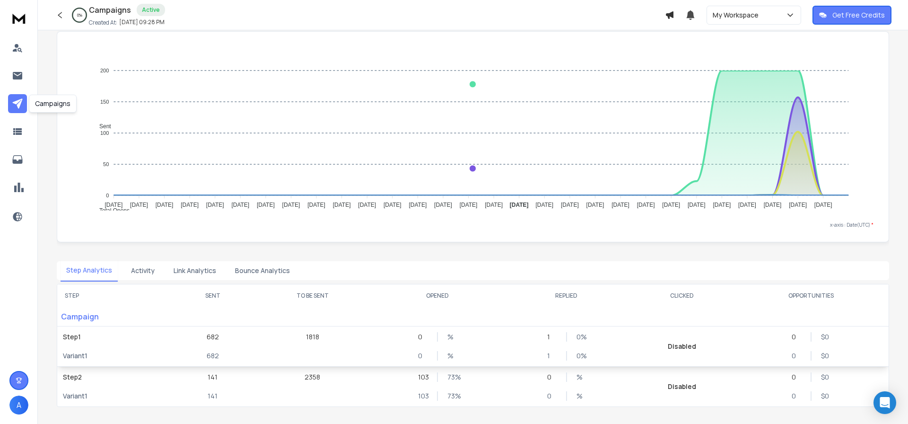
click at [19, 100] on icon at bounding box center [17, 103] width 10 height 10
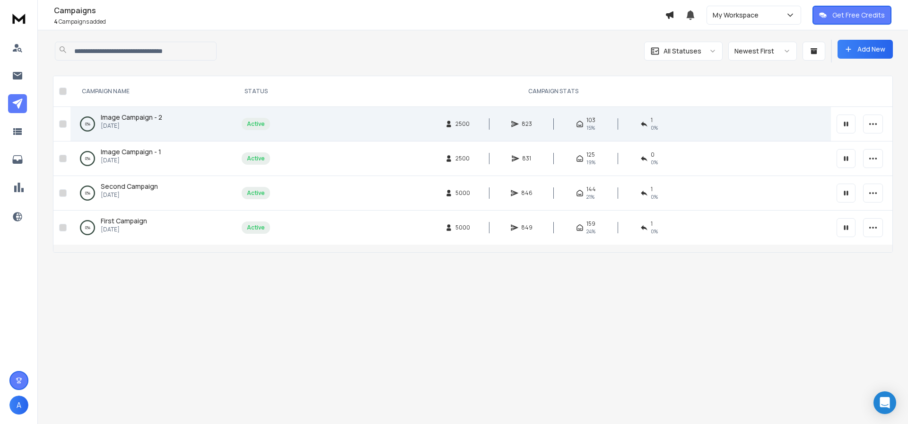
click at [228, 117] on td "0 % Image Campaign - 2 [DATE]" at bounding box center [152, 124] width 165 height 35
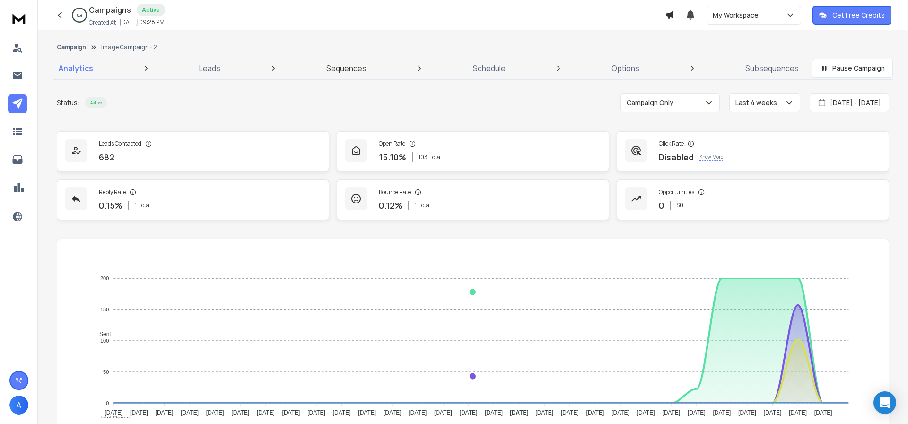
click at [335, 69] on p "Sequences" at bounding box center [346, 67] width 40 height 11
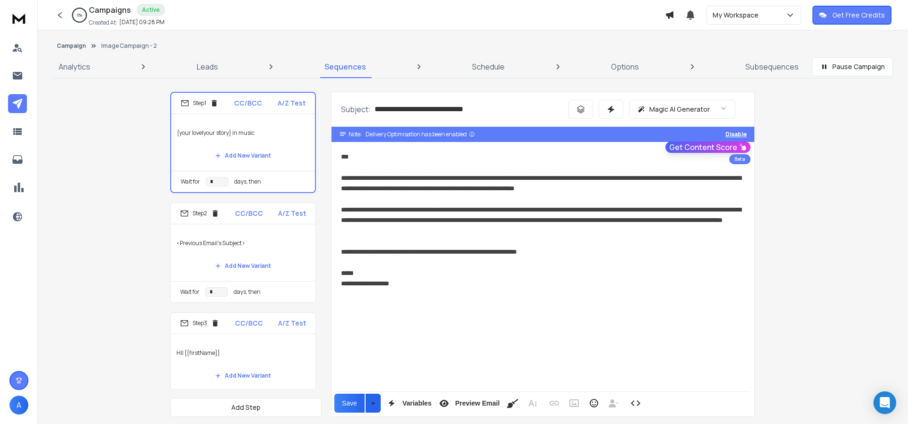
scroll to position [2, 0]
click at [281, 252] on p "<Previous Email's Subject>" at bounding box center [242, 242] width 133 height 26
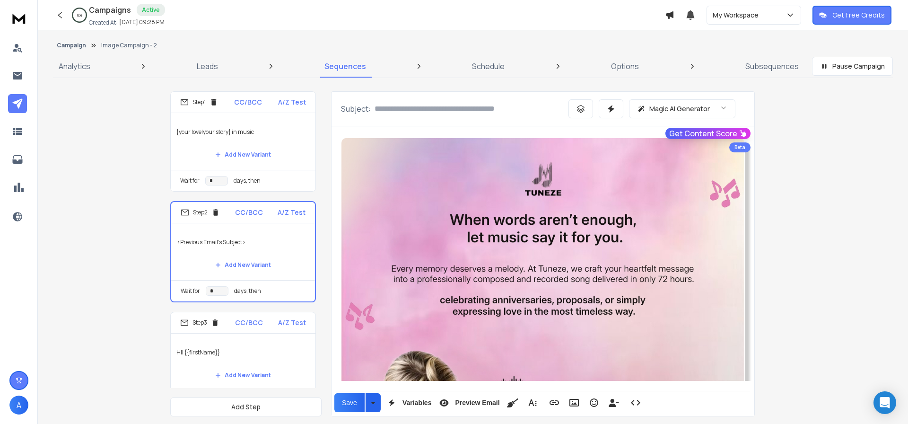
click at [383, 134] on div "**********" at bounding box center [542, 253] width 423 height 254
click at [477, 403] on span "Preview Email" at bounding box center [477, 402] width 48 height 8
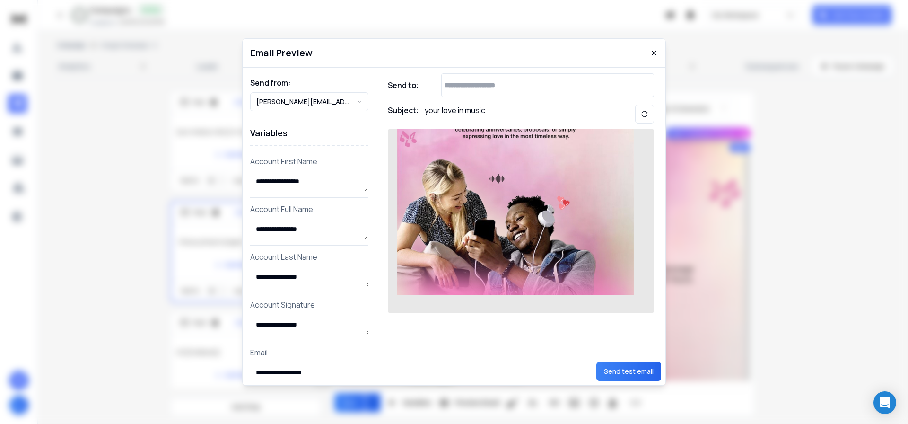
scroll to position [102, 0]
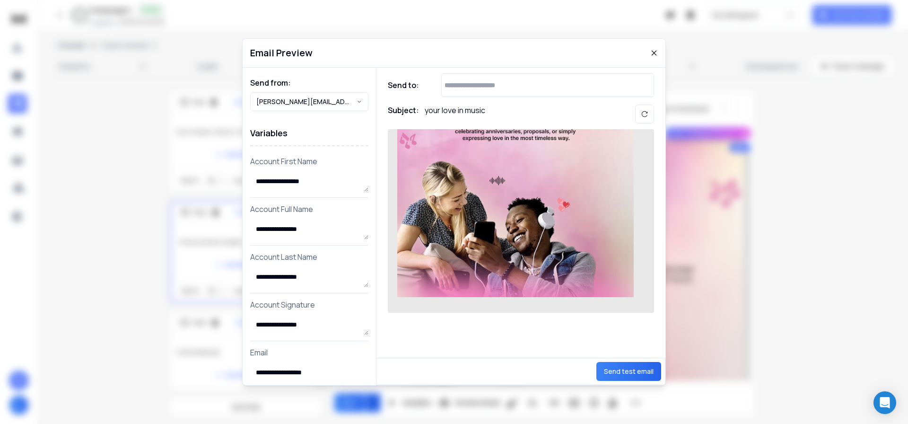
click at [653, 50] on icon at bounding box center [654, 53] width 8 height 8
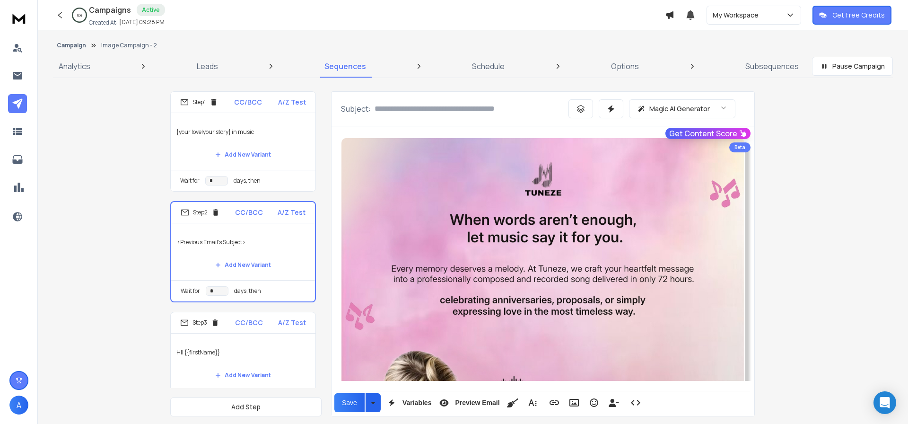
click at [568, 226] on img at bounding box center [543, 360] width 404 height 444
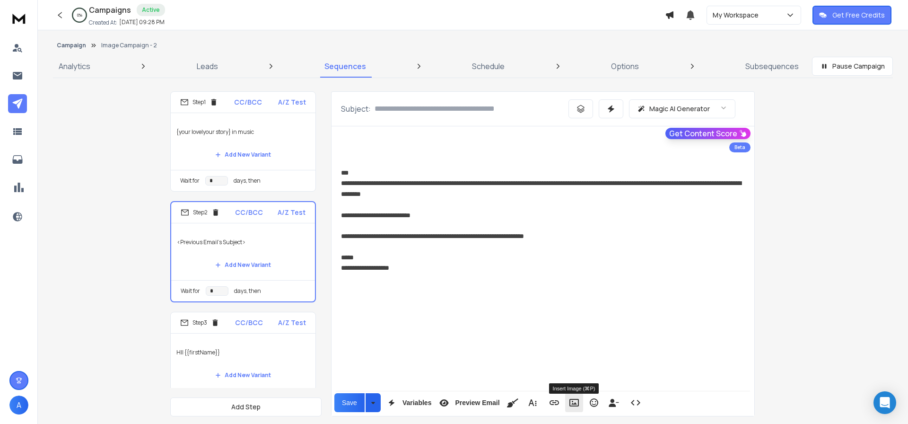
click at [570, 403] on icon "button" at bounding box center [573, 402] width 11 height 11
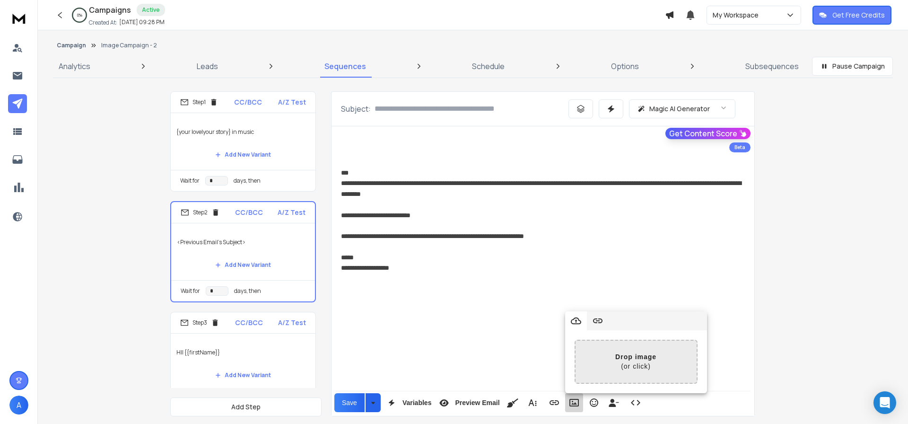
click at [618, 364] on input "file" at bounding box center [393, 361] width 605 height 42
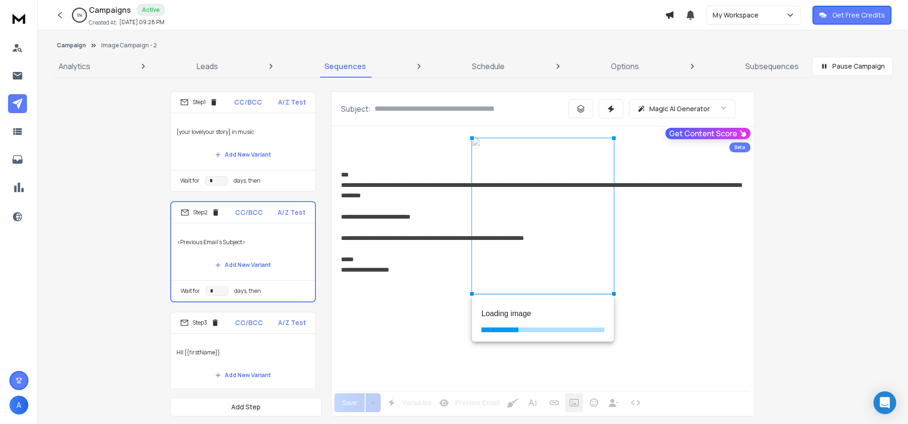
scroll to position [0, 0]
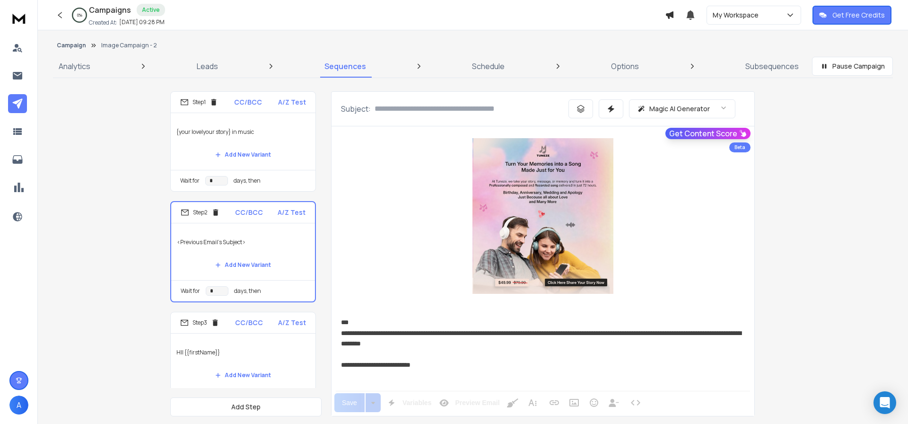
drag, startPoint x: 472, startPoint y: 137, endPoint x: 461, endPoint y: 143, distance: 12.5
click at [527, 158] on img at bounding box center [543, 216] width 142 height 156
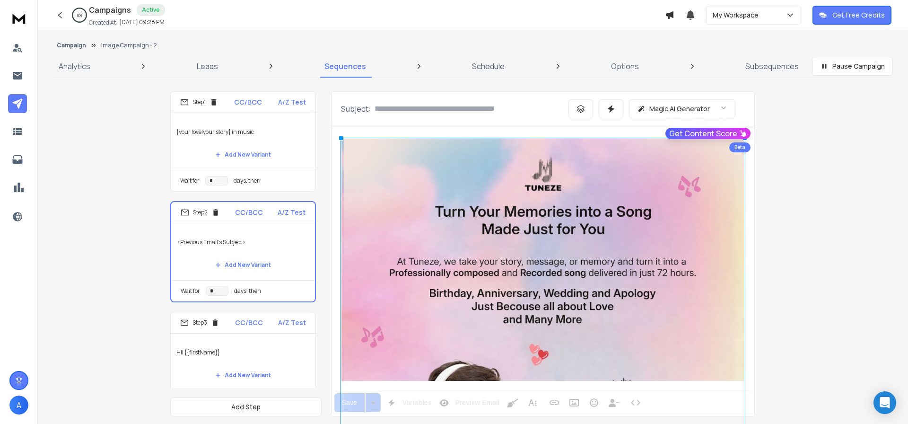
drag, startPoint x: 470, startPoint y: 137, endPoint x: 152, endPoint y: 144, distance: 318.2
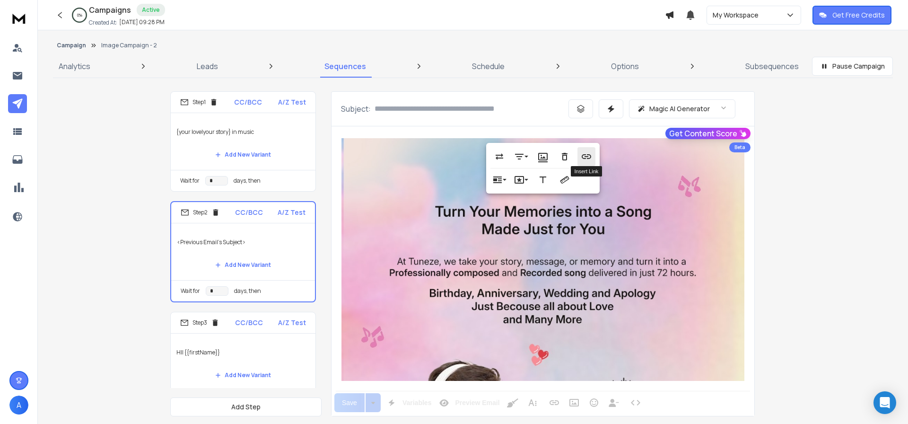
click at [584, 154] on icon "button" at bounding box center [585, 156] width 11 height 11
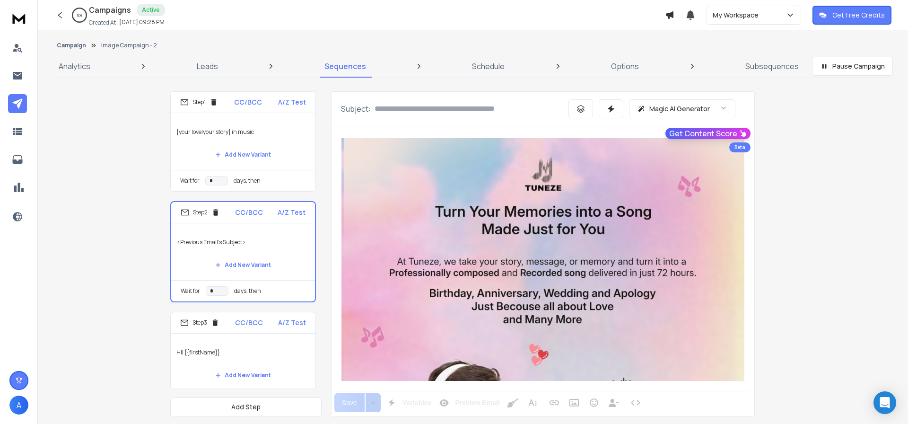
scroll to position [252, 0]
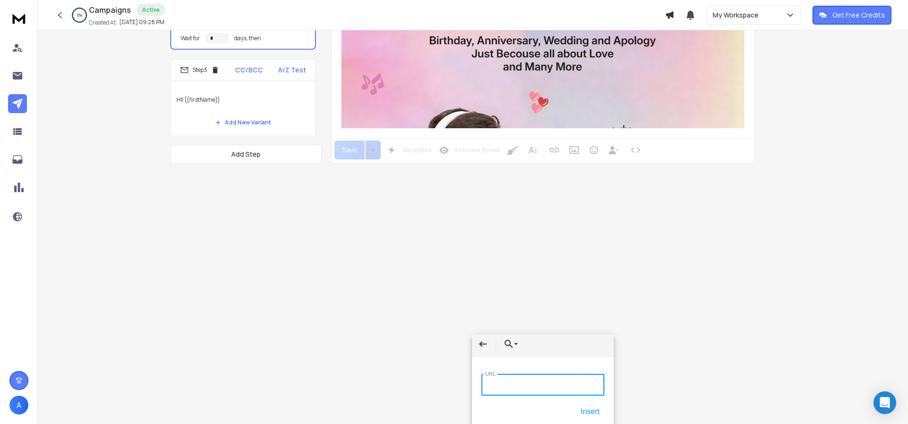
paste input "**********"
type input "**********"
click at [595, 407] on button "Insert" at bounding box center [590, 411] width 28 height 17
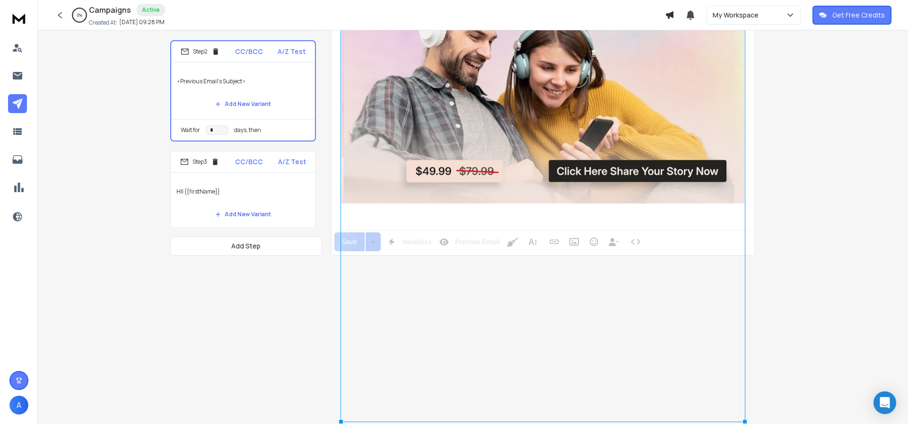
scroll to position [340, 0]
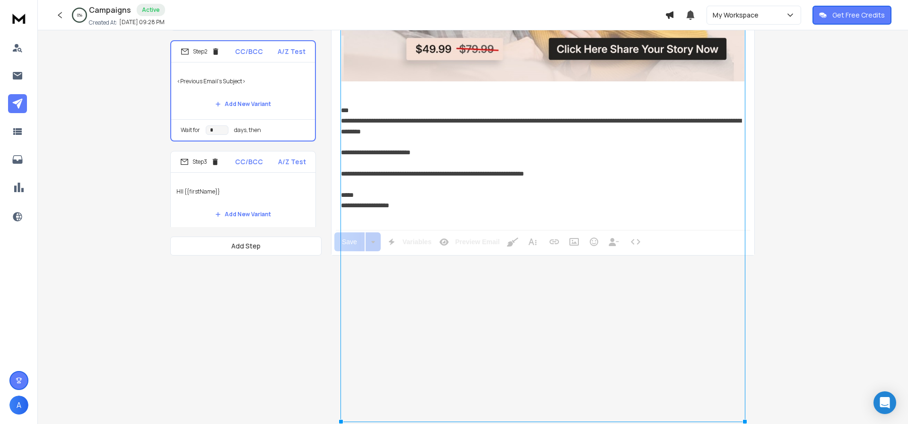
click at [370, 95] on div at bounding box center [543, 100] width 404 height 10
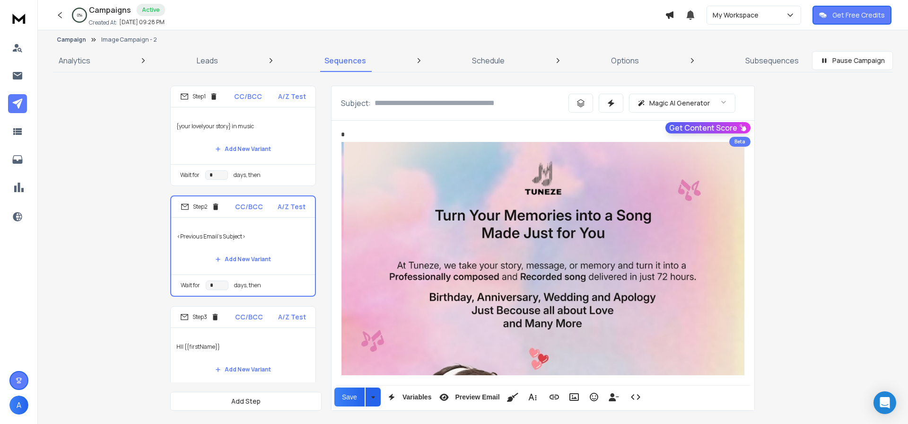
scroll to position [0, 0]
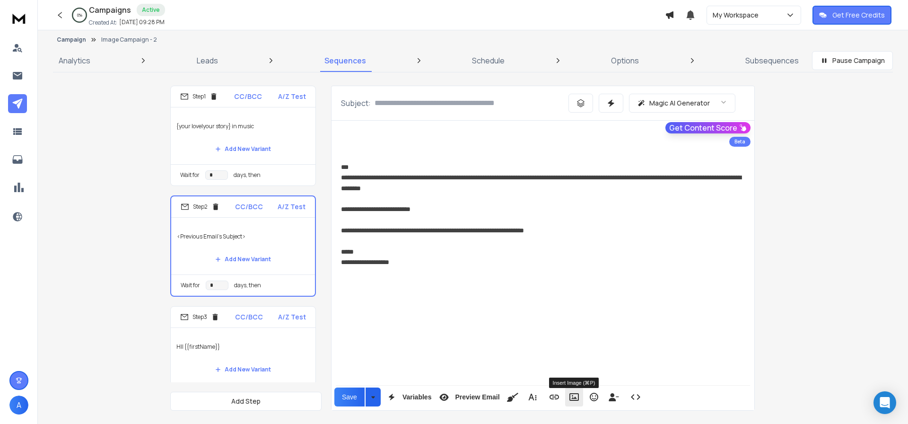
click at [580, 400] on button "Insert Image" at bounding box center [574, 396] width 18 height 19
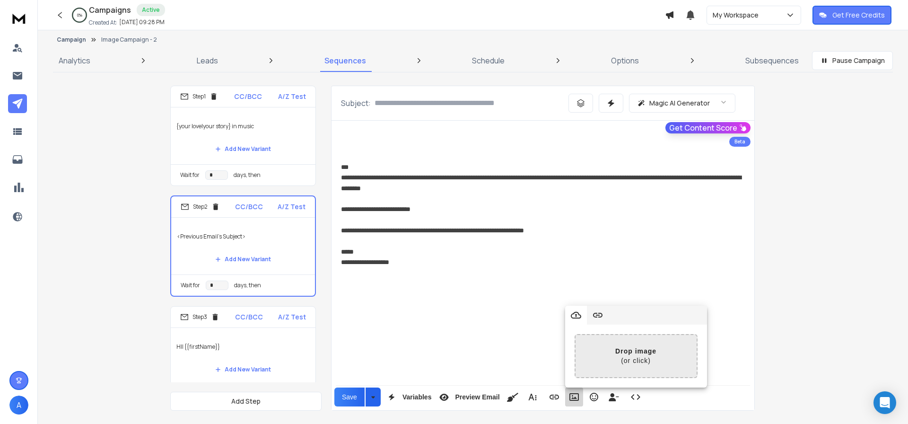
click at [615, 362] on input "file" at bounding box center [393, 356] width 605 height 42
type input "**********"
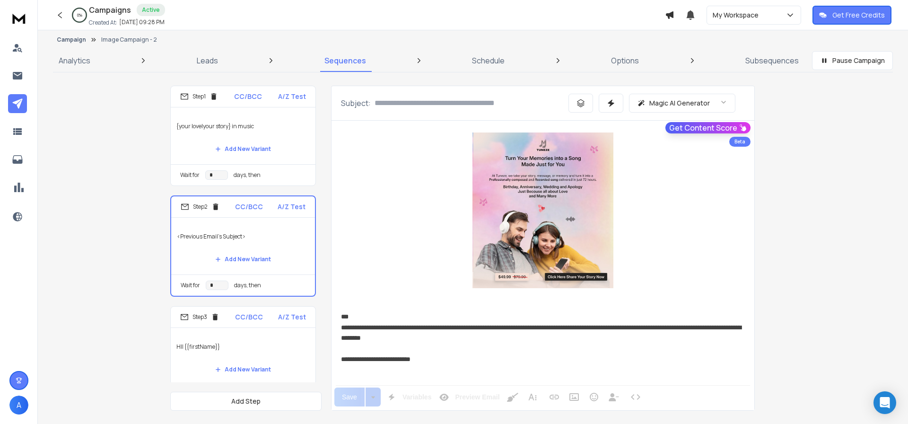
drag, startPoint x: 474, startPoint y: 131, endPoint x: 449, endPoint y: 134, distance: 25.2
click at [484, 147] on img at bounding box center [543, 210] width 142 height 156
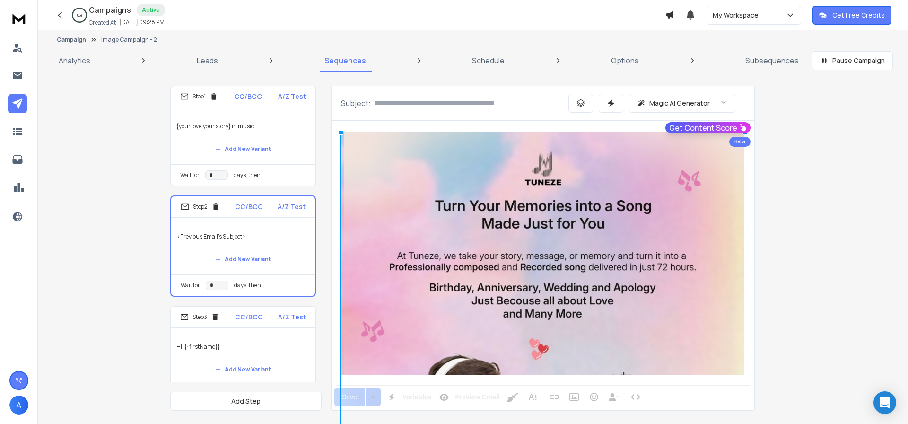
drag, startPoint x: 472, startPoint y: 132, endPoint x: 151, endPoint y: 174, distance: 323.2
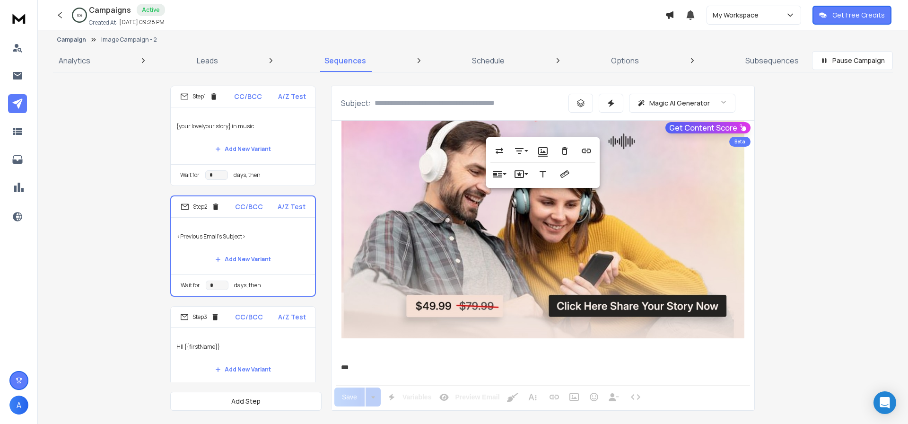
scroll to position [340, 0]
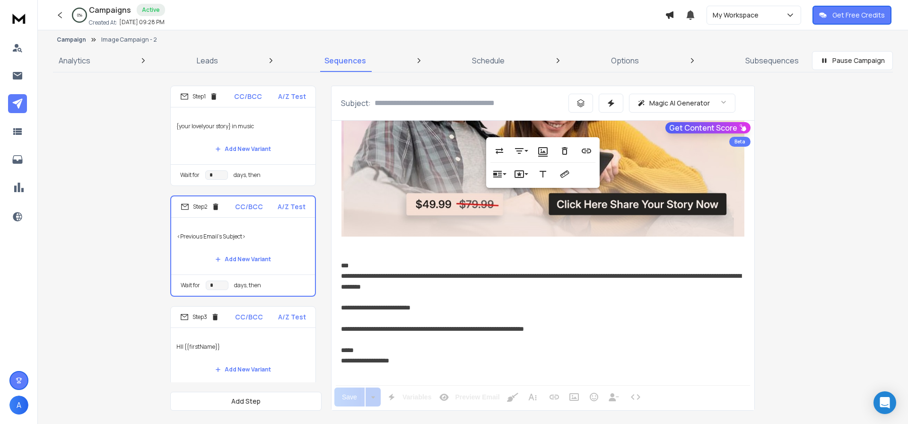
click at [362, 255] on div at bounding box center [543, 255] width 404 height 10
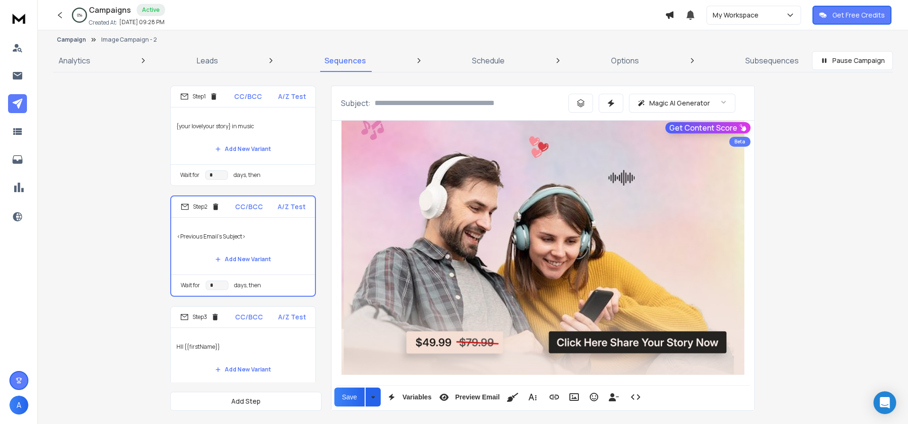
scroll to position [351, 0]
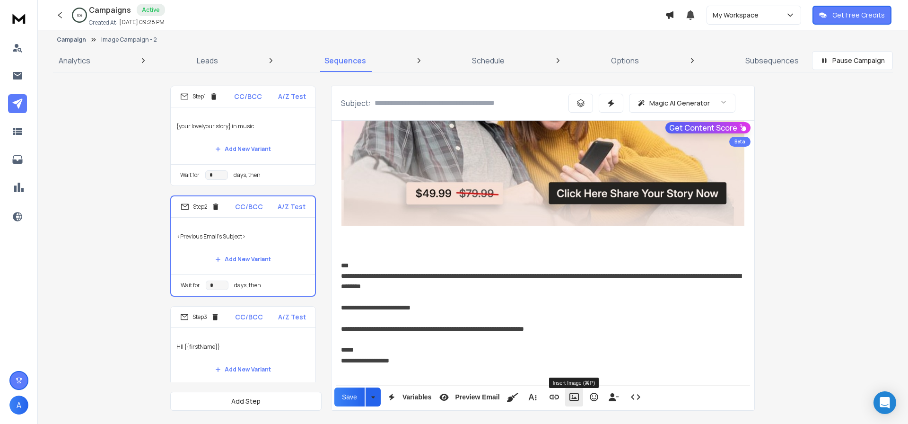
click at [572, 396] on icon "button" at bounding box center [573, 397] width 9 height 8
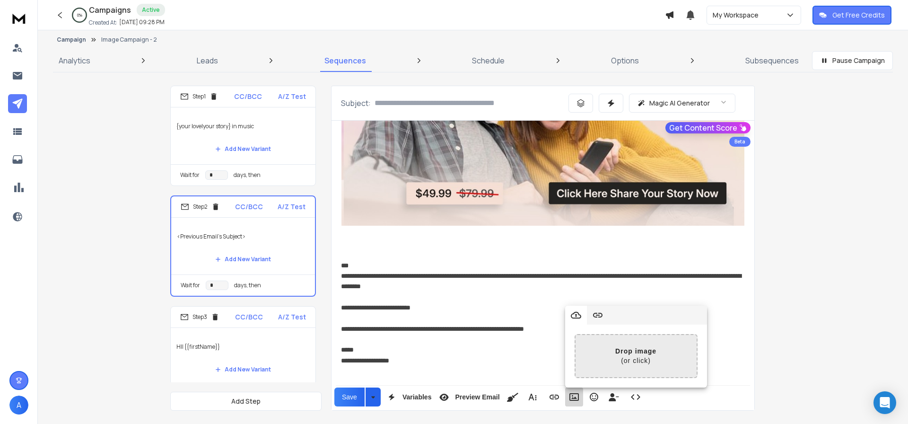
click at [609, 358] on input "file" at bounding box center [393, 356] width 605 height 42
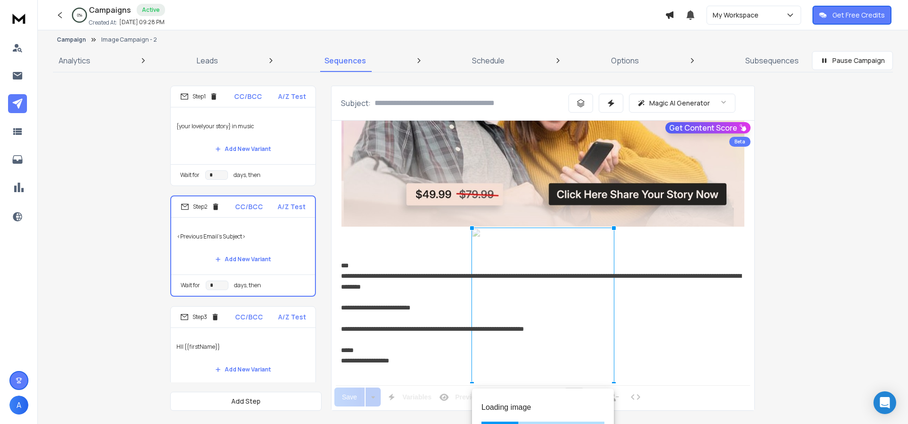
click at [482, 162] on img at bounding box center [543, 5] width 404 height 444
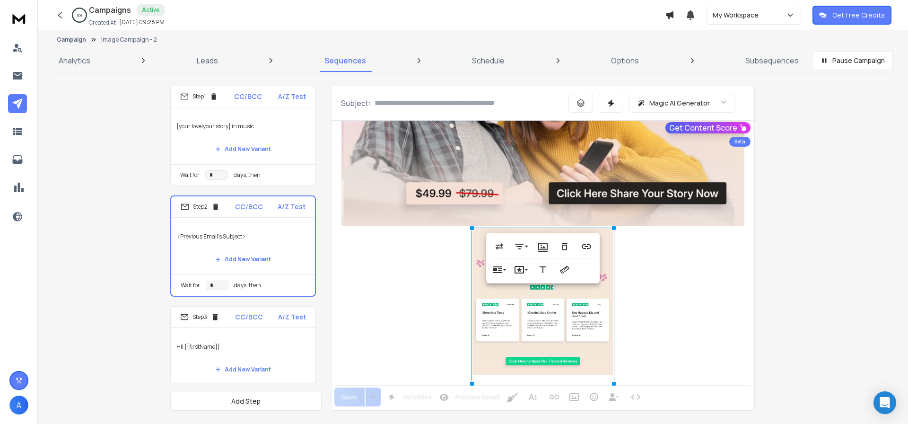
click at [513, 180] on img at bounding box center [543, 4] width 404 height 444
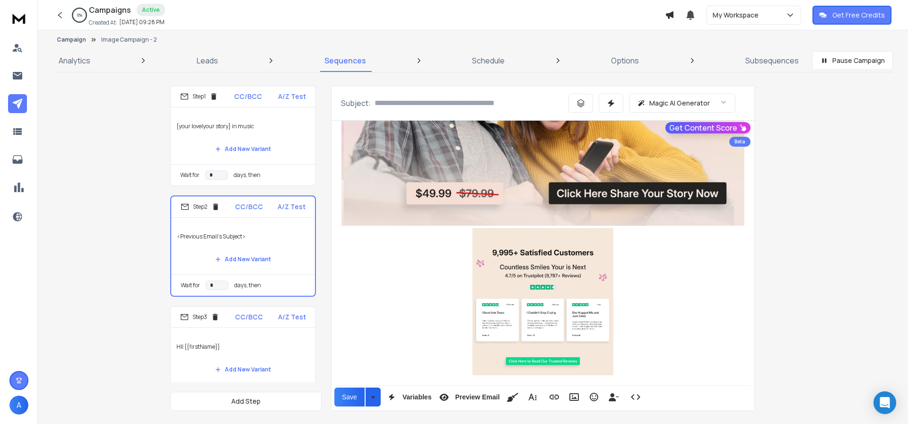
click at [533, 178] on img at bounding box center [543, 4] width 404 height 444
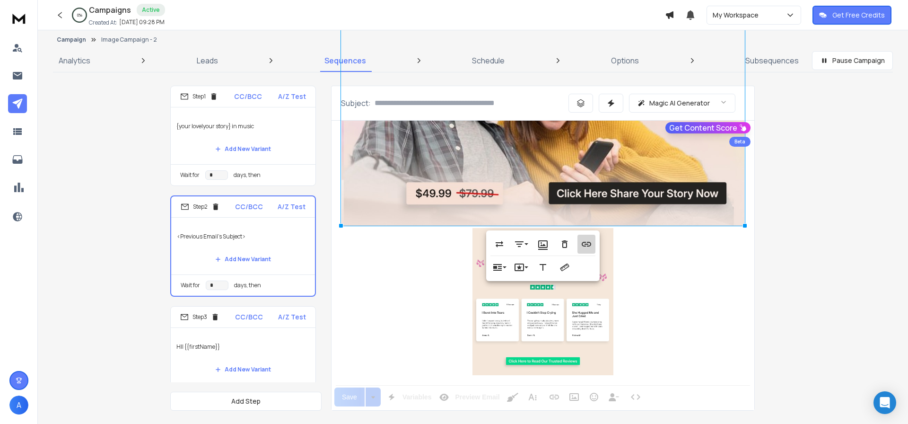
click at [589, 243] on icon "button" at bounding box center [585, 243] width 11 height 11
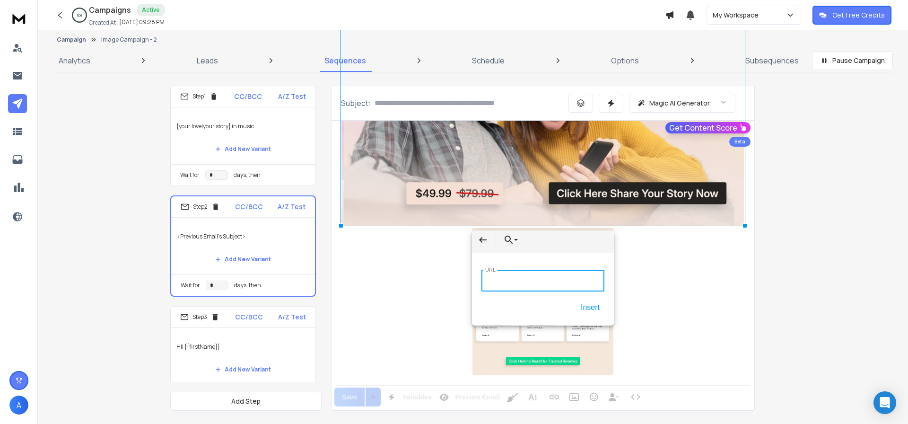
paste input "**********"
type input "**********"
click at [583, 304] on button "Insert" at bounding box center [590, 307] width 28 height 17
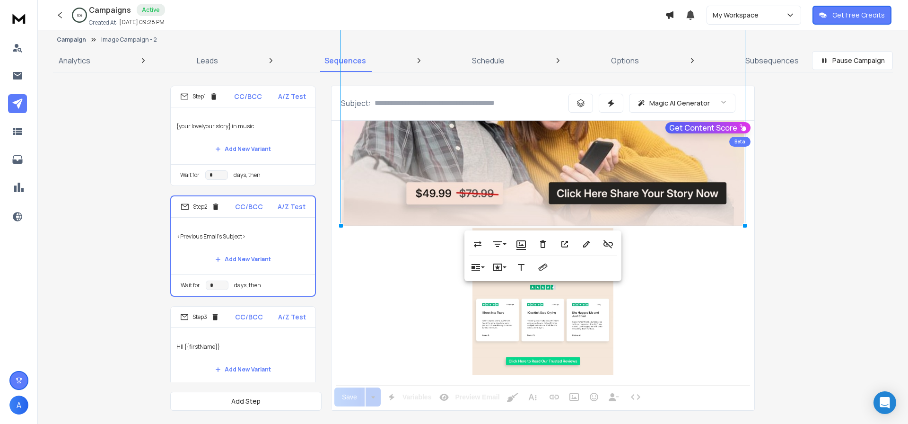
click at [585, 305] on img at bounding box center [543, 306] width 142 height 156
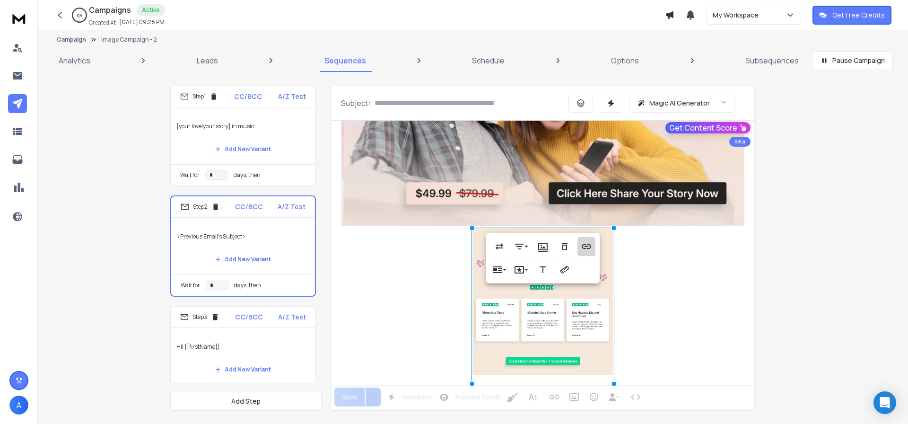
click at [584, 248] on icon "button" at bounding box center [585, 246] width 9 height 5
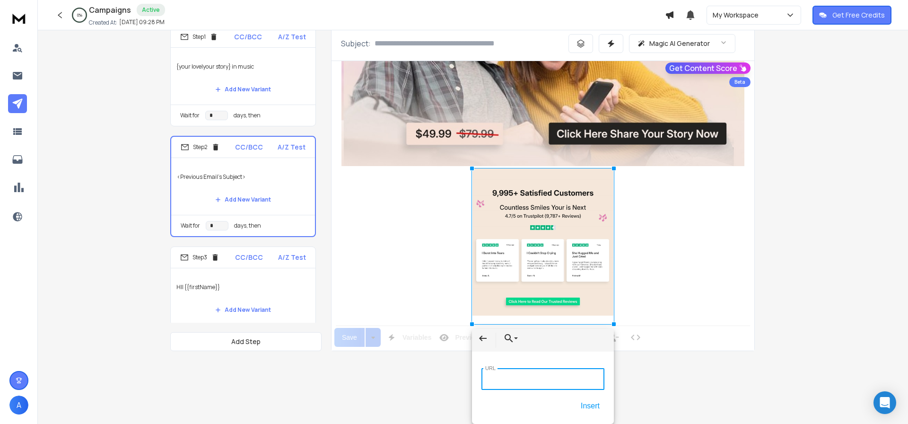
paste input "**********"
type input "**********"
click at [593, 409] on button "Insert" at bounding box center [590, 405] width 28 height 17
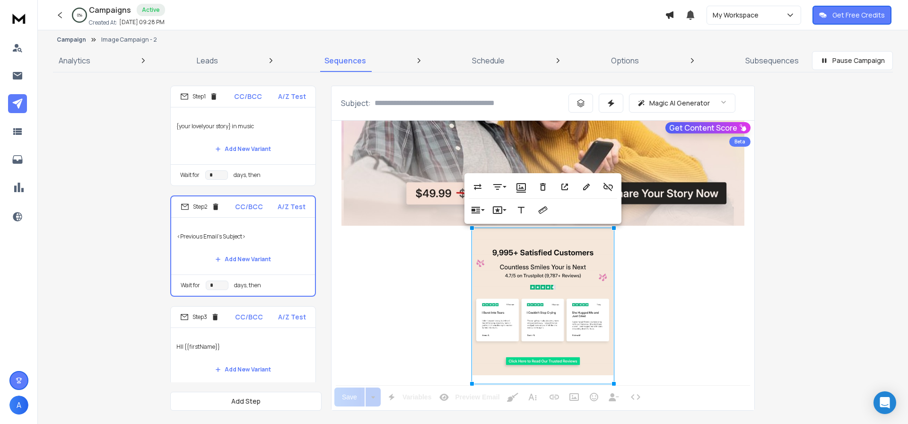
scroll to position [0, 0]
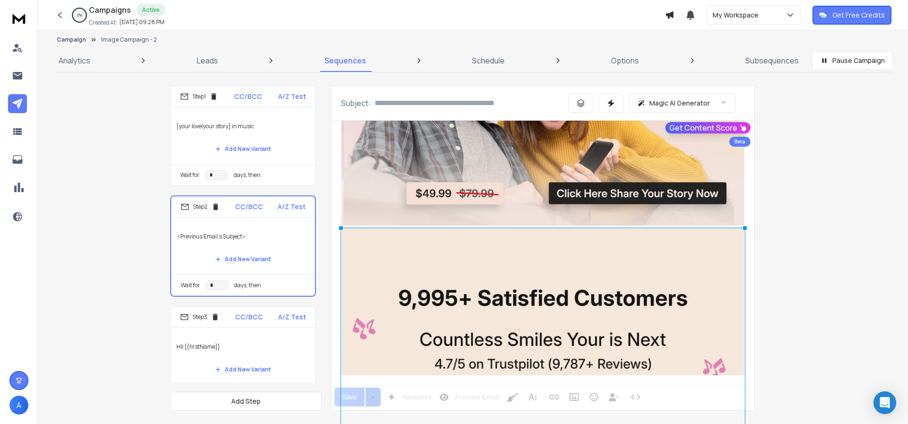
drag, startPoint x: 473, startPoint y: 227, endPoint x: 180, endPoint y: 264, distance: 295.4
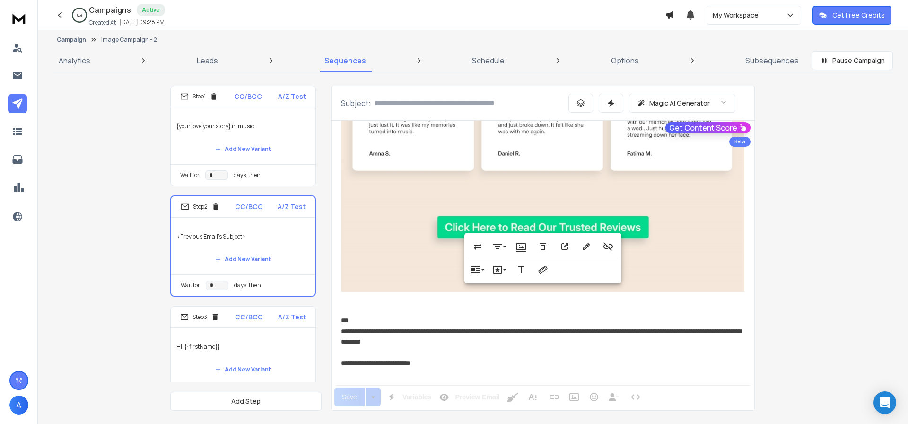
scroll to position [748, 0]
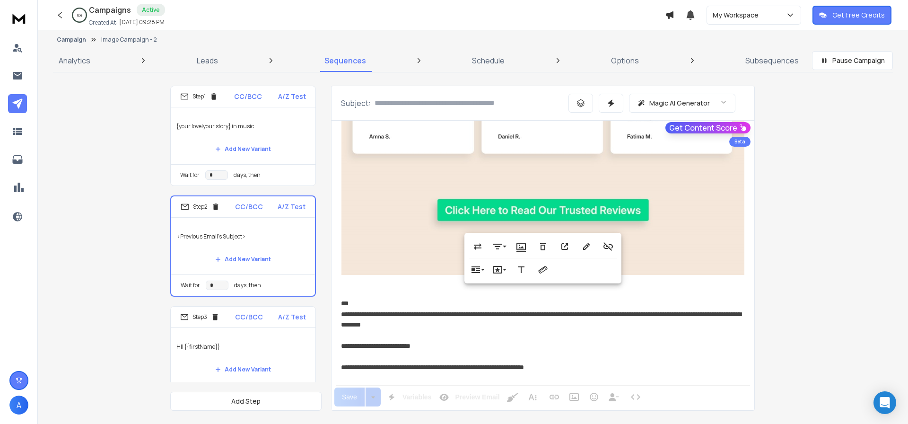
click at [408, 332] on div at bounding box center [543, 334] width 404 height 10
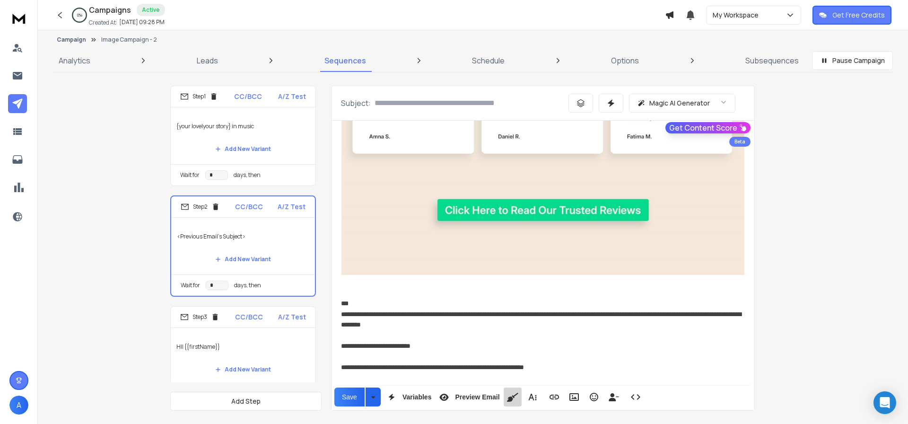
click at [518, 398] on icon "button" at bounding box center [512, 396] width 11 height 9
click at [471, 398] on span "Preview Email" at bounding box center [477, 397] width 48 height 8
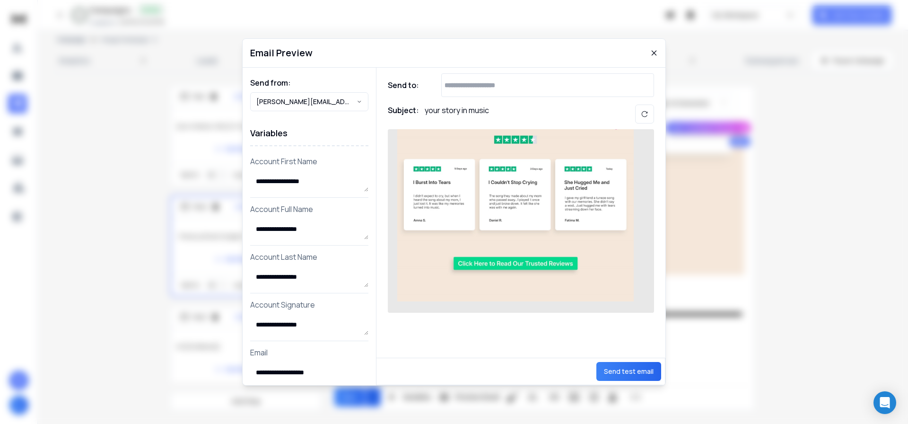
scroll to position [540, 0]
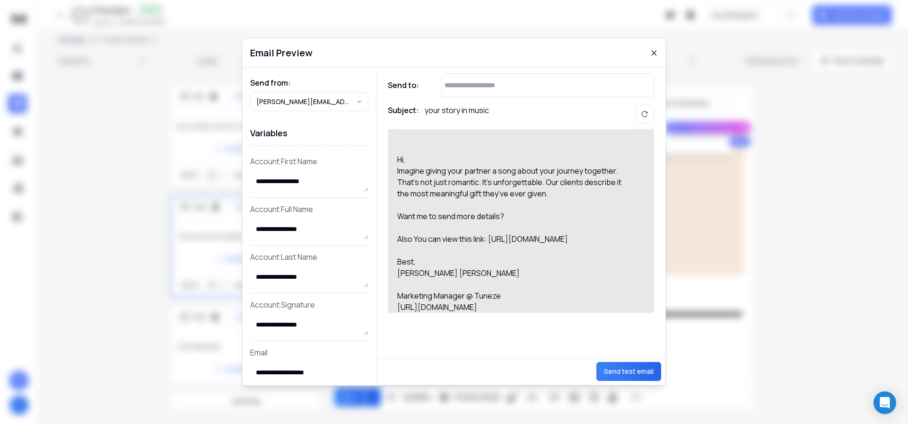
click at [555, 84] on input at bounding box center [547, 85] width 206 height 17
type input "**********"
click at [644, 371] on button "Send test email" at bounding box center [628, 371] width 65 height 19
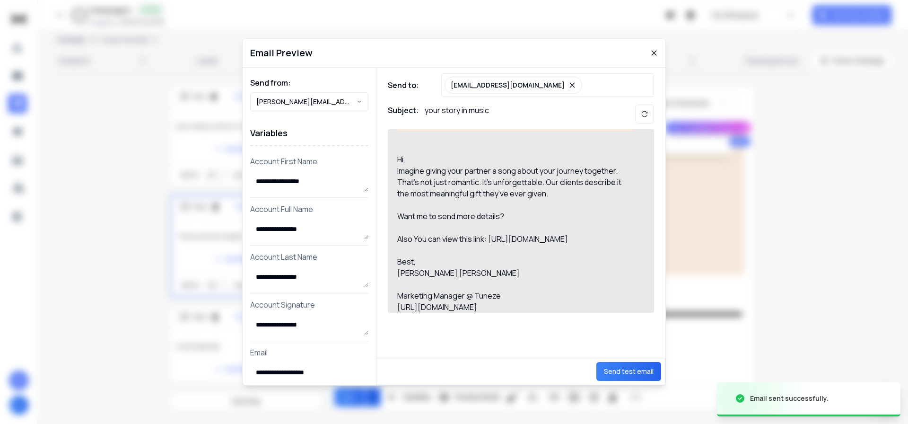
drag, startPoint x: 654, startPoint y: 49, endPoint x: 658, endPoint y: 57, distance: 9.5
click at [654, 49] on icon at bounding box center [654, 53] width 8 height 8
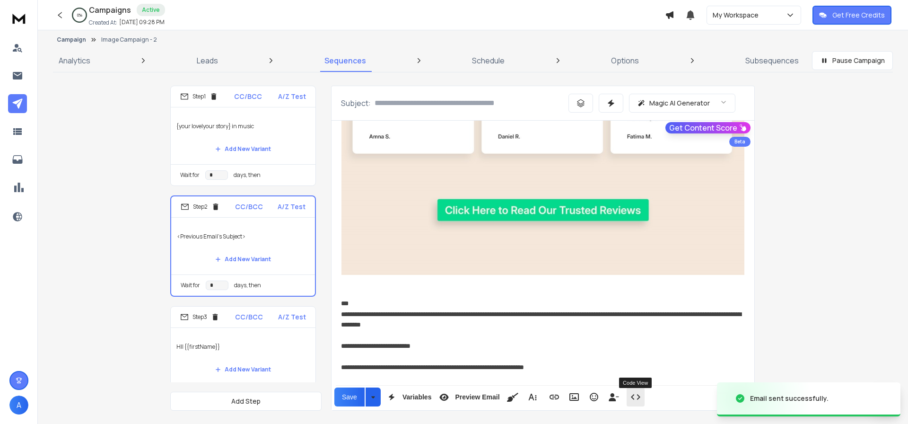
click at [632, 399] on icon "button" at bounding box center [635, 396] width 11 height 11
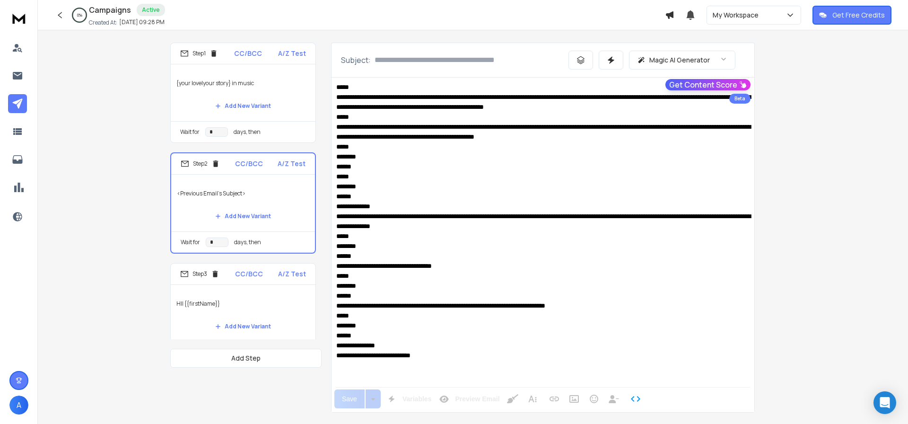
scroll to position [52, 0]
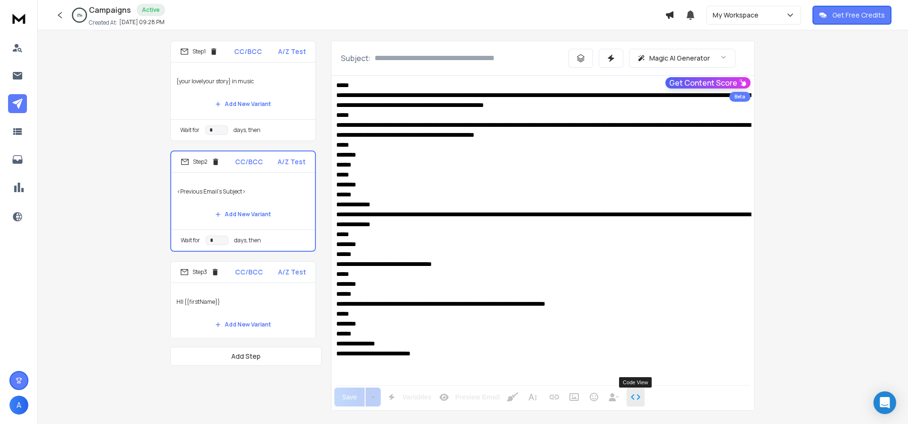
click at [639, 398] on icon "button" at bounding box center [635, 396] width 11 height 11
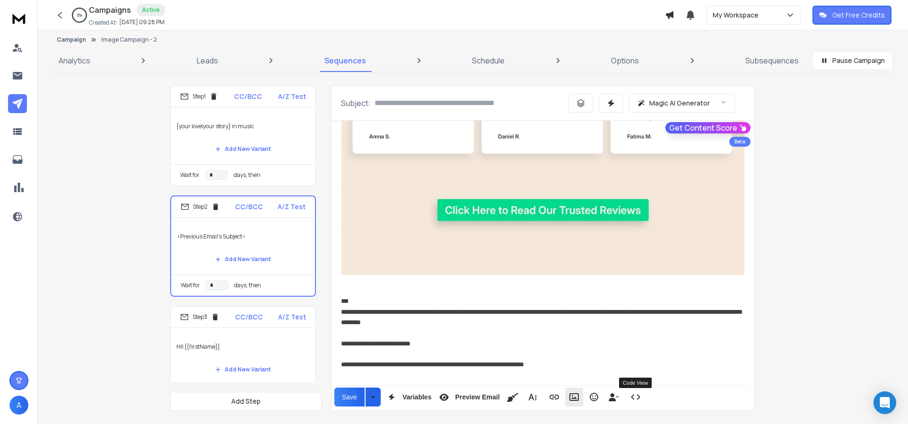
scroll to position [8, 0]
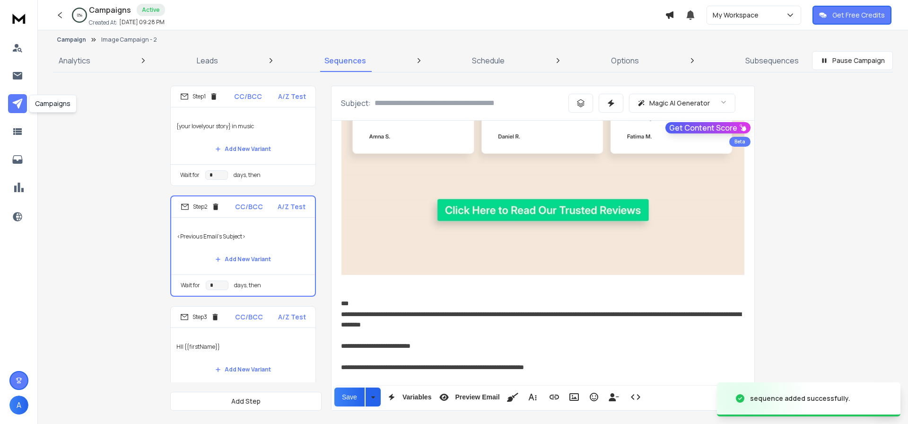
click at [21, 99] on icon at bounding box center [17, 103] width 10 height 10
